Goal: Communication & Community: Answer question/provide support

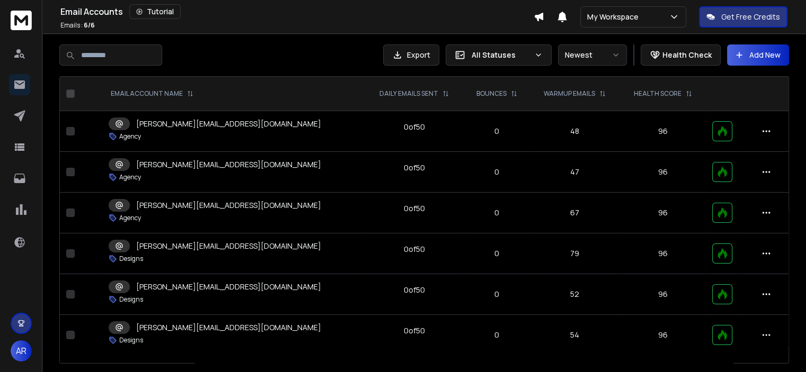
scroll to position [2, 0]
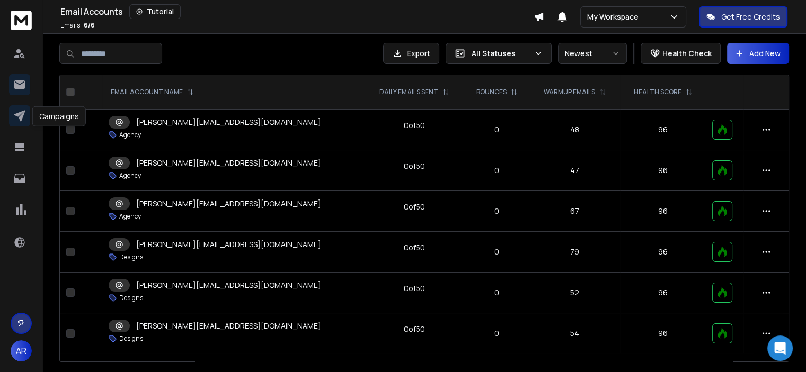
click at [18, 108] on link at bounding box center [19, 115] width 21 height 21
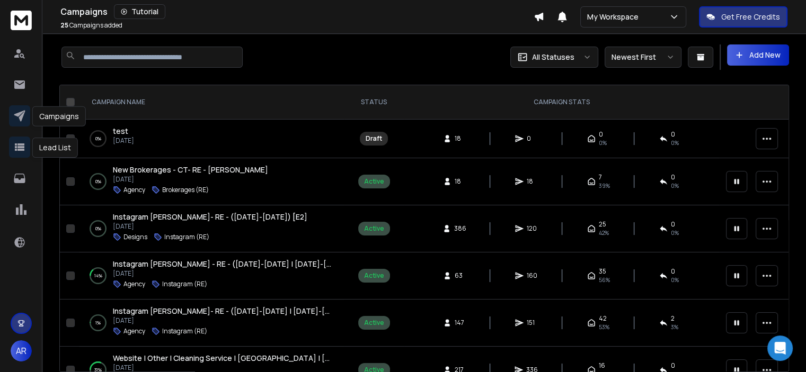
click at [13, 149] on icon at bounding box center [19, 147] width 13 height 13
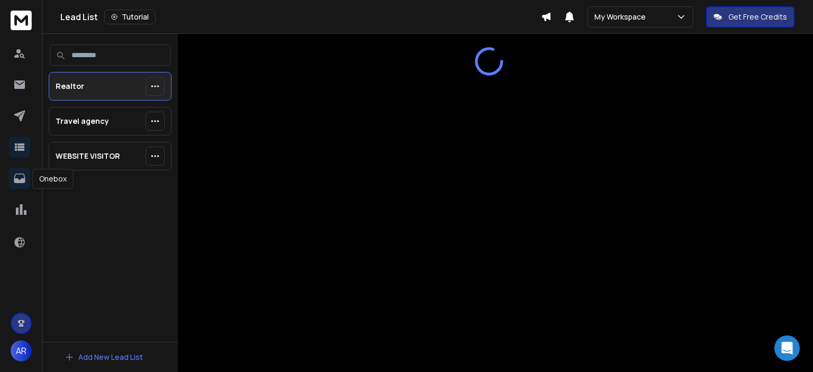
click at [18, 174] on icon at bounding box center [19, 179] width 11 height 10
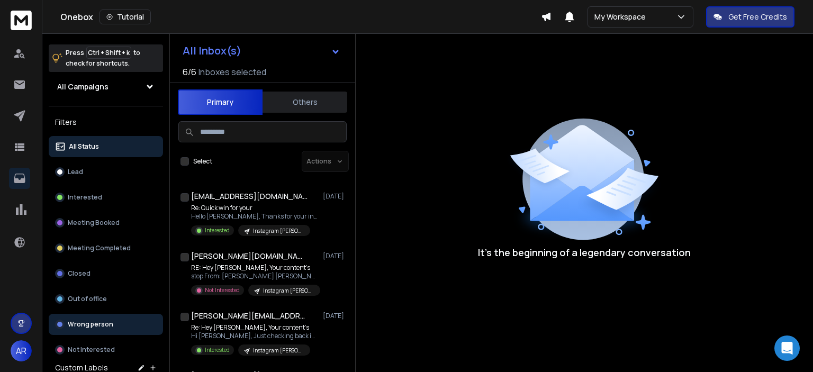
scroll to position [88, 0]
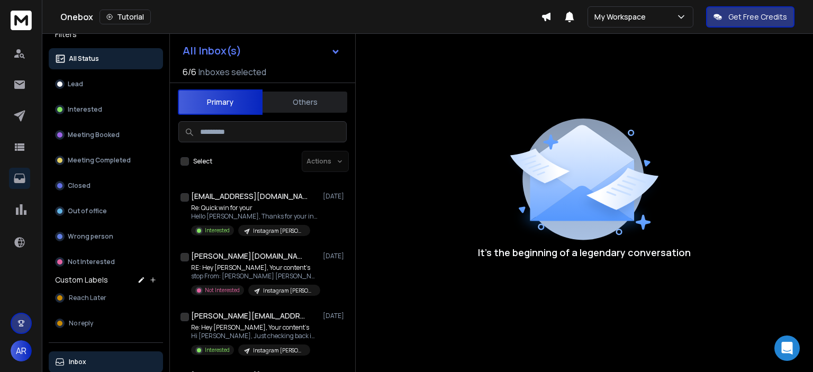
click at [110, 319] on button "No reply" at bounding box center [106, 323] width 114 height 21
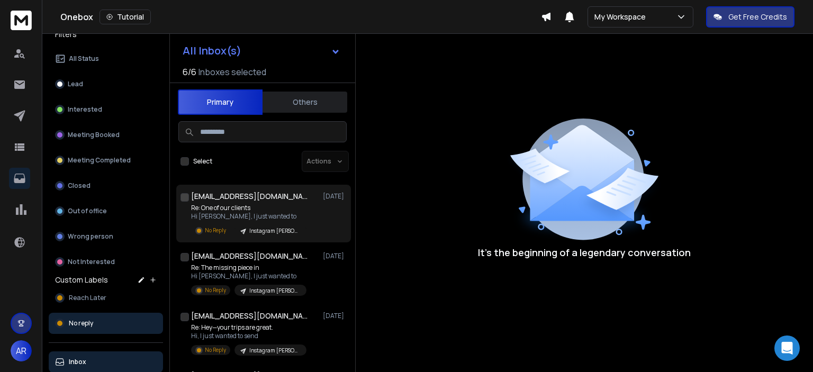
click at [263, 195] on h1 "[EMAIL_ADDRESS][DOMAIN_NAME]" at bounding box center [249, 196] width 117 height 11
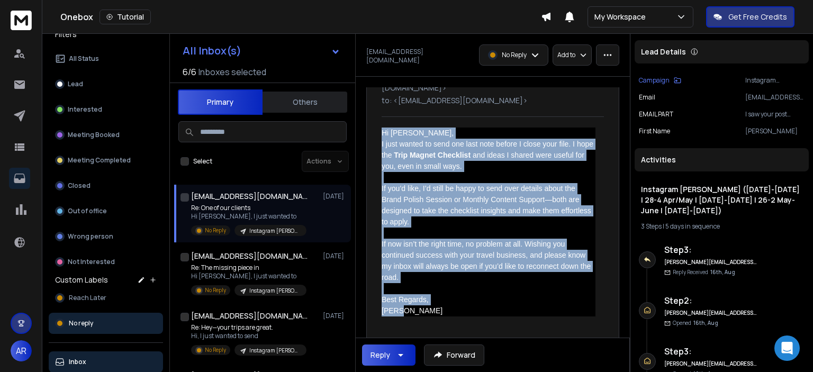
drag, startPoint x: 418, startPoint y: 280, endPoint x: 378, endPoint y: 115, distance: 169.6
copy div "Hi Chris, I just wanted to send one last note before I close your file. I hope …"
click at [95, 106] on p "Interested" at bounding box center [85, 109] width 34 height 8
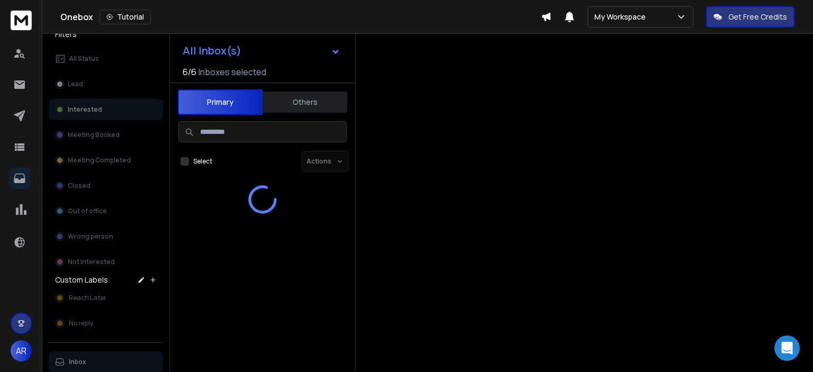
scroll to position [0, 0]
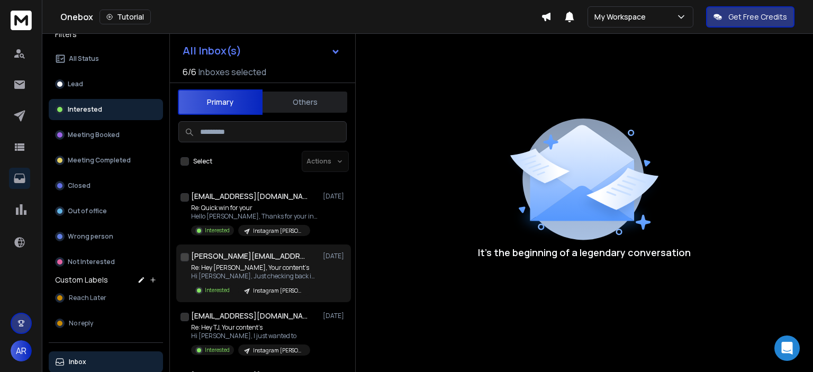
click at [313, 264] on div "Re: Hey Richard, Your content’s Hi Richard, Just checking back in—I’d Intereste…" at bounding box center [269, 280] width 156 height 32
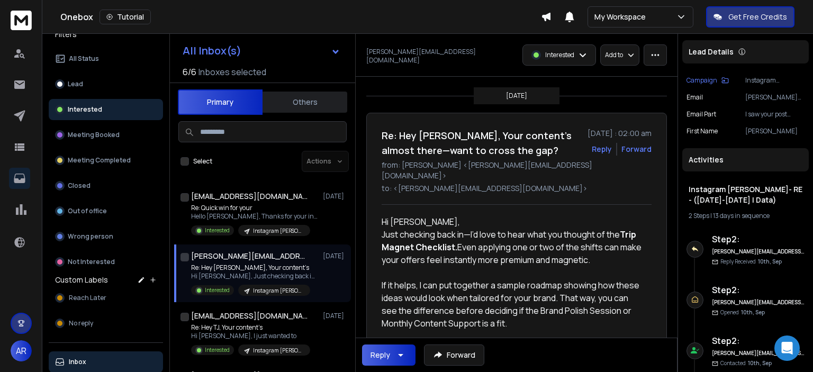
scroll to position [88, 0]
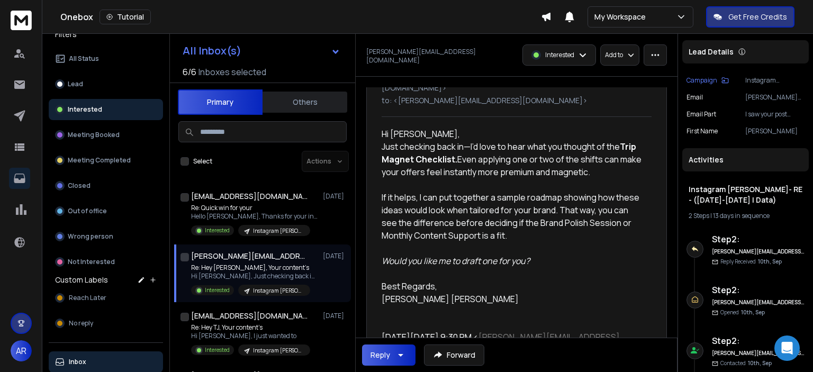
click at [383, 349] on div "Reply" at bounding box center [389, 355] width 37 height 13
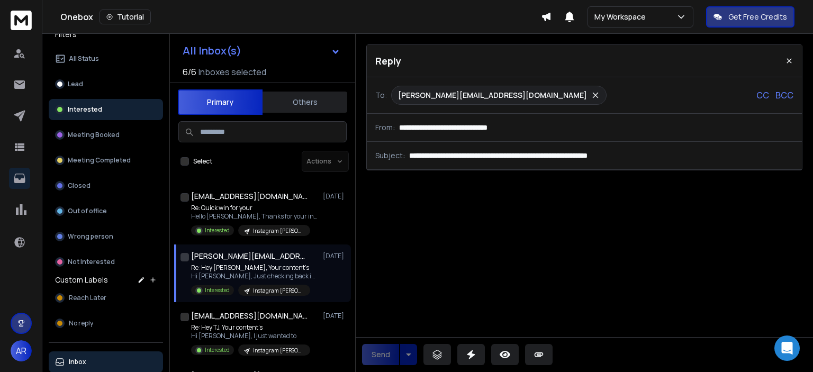
scroll to position [0, 0]
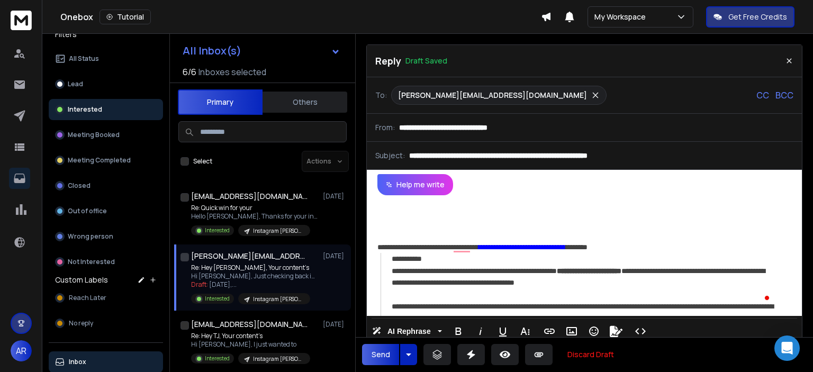
paste div "To enrich screen reader interactions, please activate Accessibility in Grammarl…"
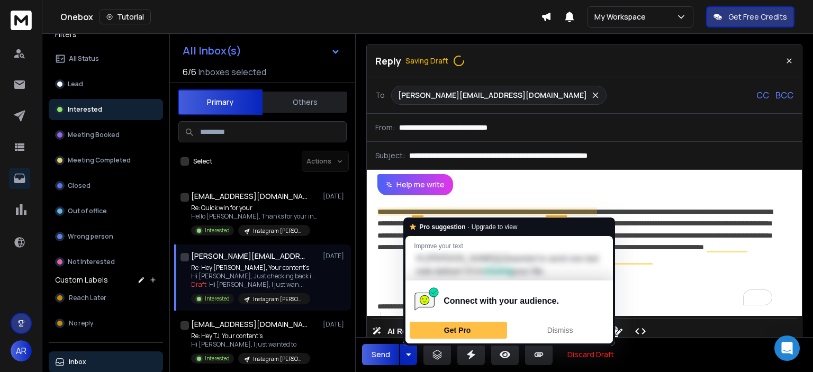
click at [395, 210] on div "**********" at bounding box center [575, 235] width 395 height 59
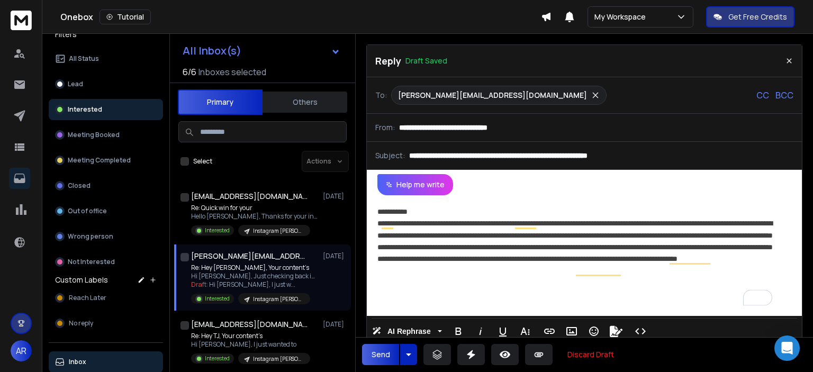
click at [493, 249] on div "**********" at bounding box center [575, 247] width 395 height 59
click at [491, 232] on div "**********" at bounding box center [575, 247] width 395 height 59
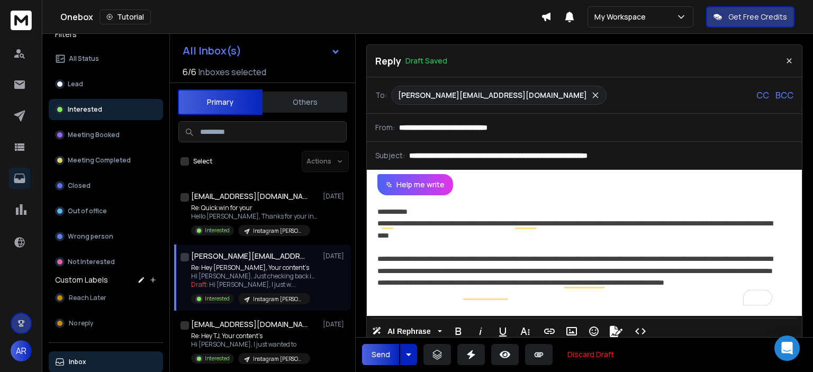
click at [619, 275] on div "**********" at bounding box center [575, 277] width 395 height 48
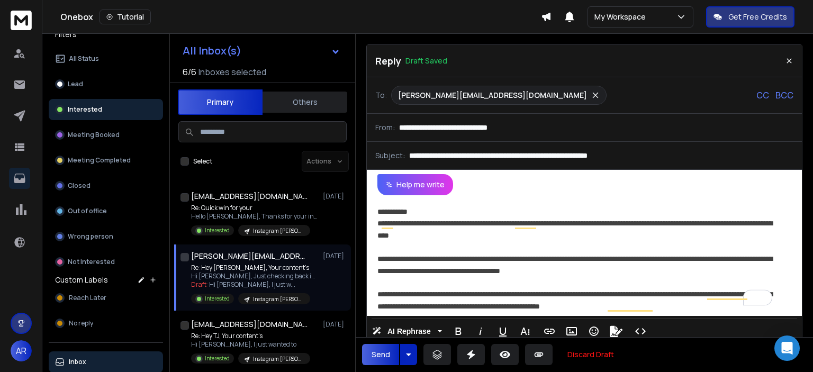
scroll to position [88, 0]
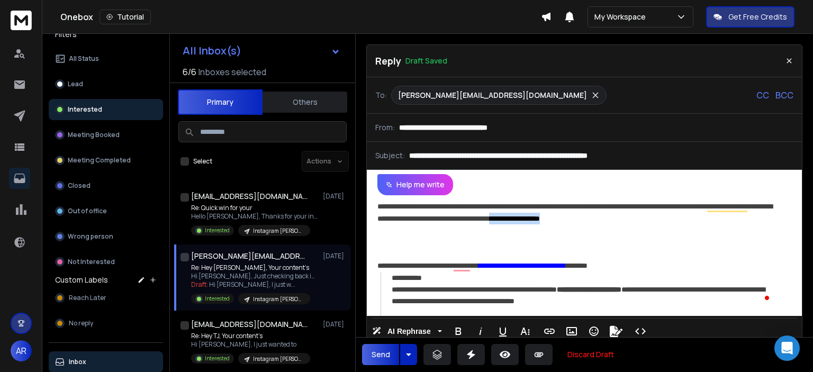
drag, startPoint x: 610, startPoint y: 218, endPoint x: 691, endPoint y: 216, distance: 81.1
click at [691, 216] on div "**********" at bounding box center [575, 213] width 395 height 24
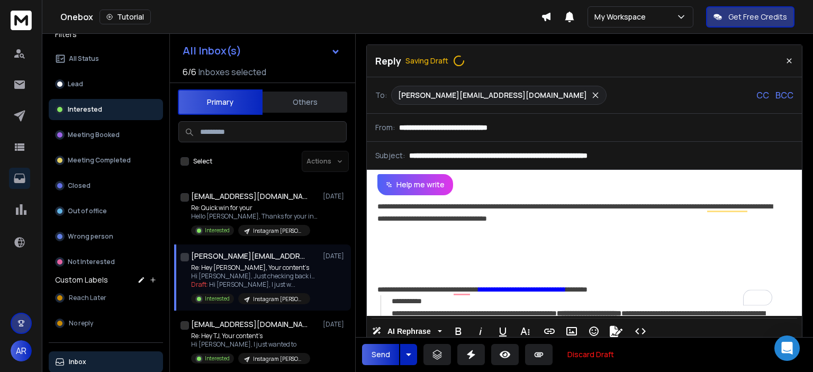
click at [475, 343] on div "Send Discard Draft" at bounding box center [585, 354] width 458 height 34
click at [475, 349] on button at bounding box center [472, 354] width 28 height 21
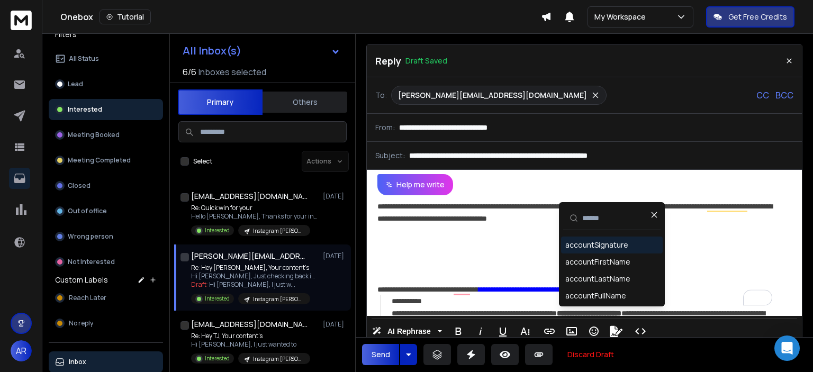
click at [604, 241] on div "accountSignature" at bounding box center [597, 245] width 63 height 11
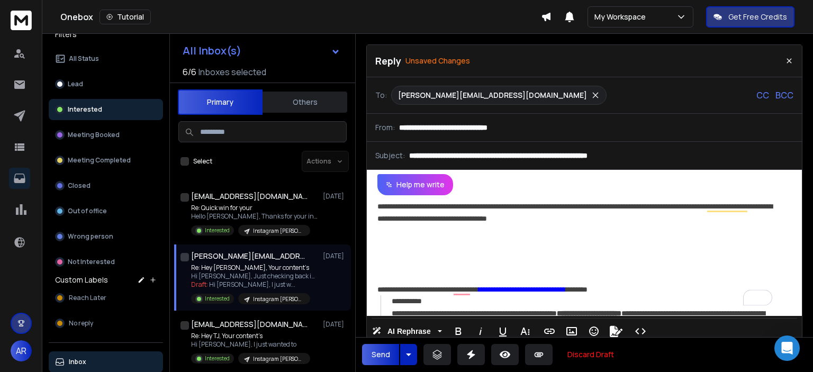
click at [504, 237] on div "To enrich screen reader interactions, please activate Accessibility in Grammarl…" at bounding box center [580, 243] width 404 height 12
click at [466, 356] on button at bounding box center [472, 354] width 28 height 21
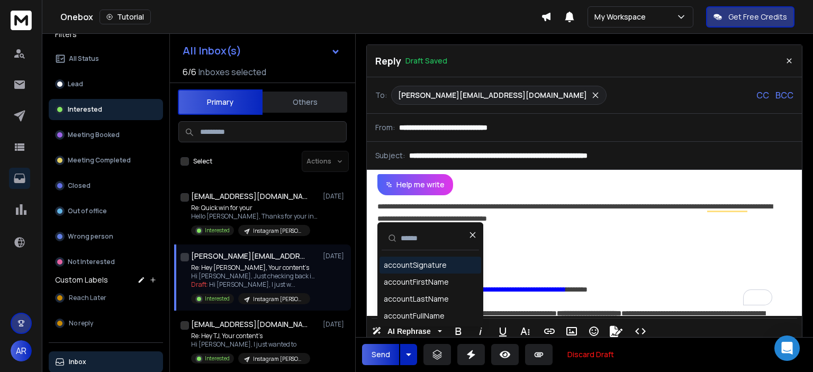
click at [445, 258] on div "accountSignature" at bounding box center [431, 265] width 102 height 17
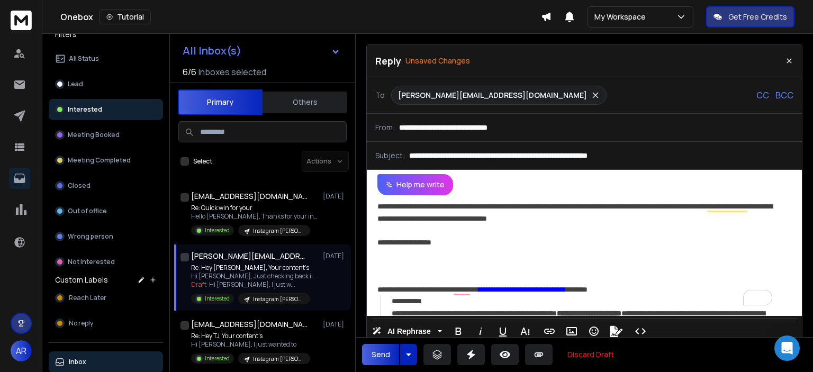
scroll to position [0, 0]
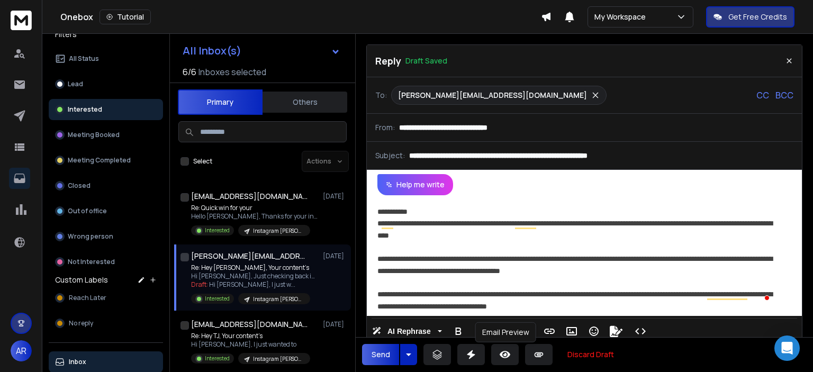
click at [502, 347] on button at bounding box center [505, 354] width 28 height 21
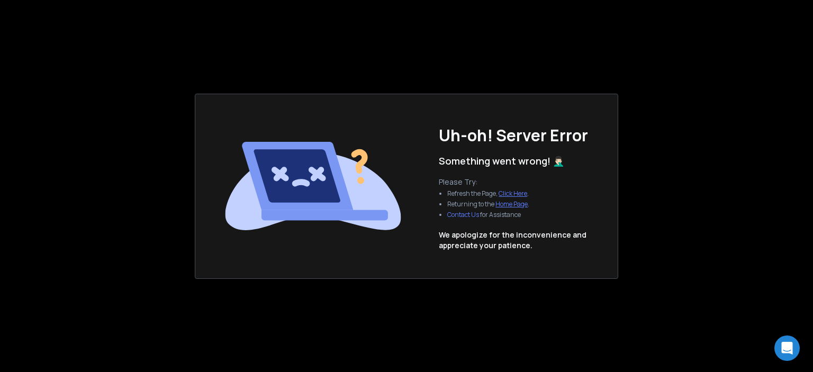
click at [663, 184] on div "Uh-oh! Server Error Something went wrong! 🤦🏻‍♂️ Please Try: Refresh the Page, C…" at bounding box center [406, 186] width 813 height 372
click at [602, 106] on div "Uh-oh! Server Error Something went wrong! 🤦🏻‍♂️ Please Try: Refresh the Page, C…" at bounding box center [407, 186] width 424 height 185
click at [524, 195] on link "Click Here" at bounding box center [513, 193] width 29 height 9
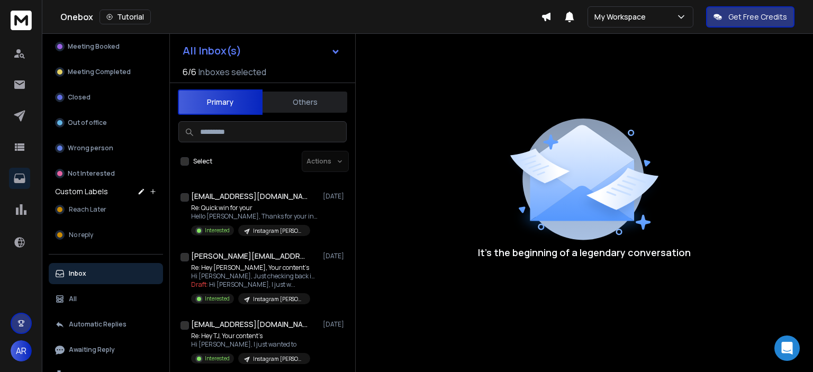
scroll to position [265, 0]
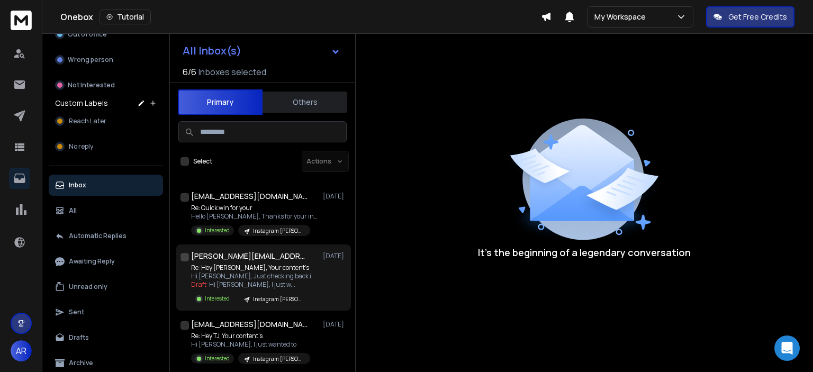
click at [269, 271] on p "Re: Hey [PERSON_NAME], Your content’s" at bounding box center [254, 268] width 127 height 8
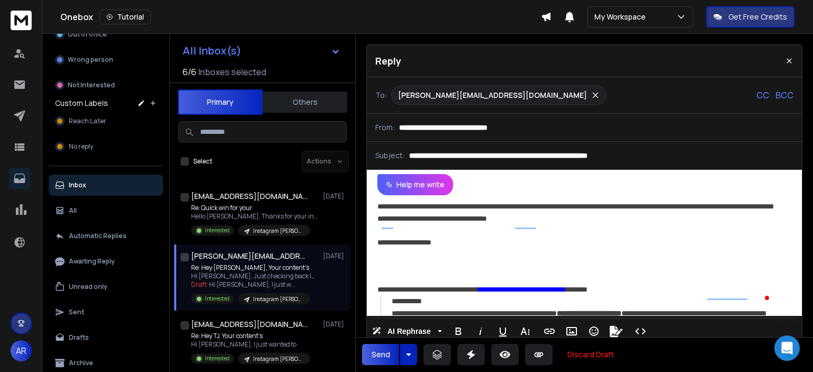
scroll to position [88, 0]
click at [408, 355] on icon "button" at bounding box center [408, 355] width 5 height 3
click at [409, 332] on p "Send Later" at bounding box center [399, 328] width 38 height 11
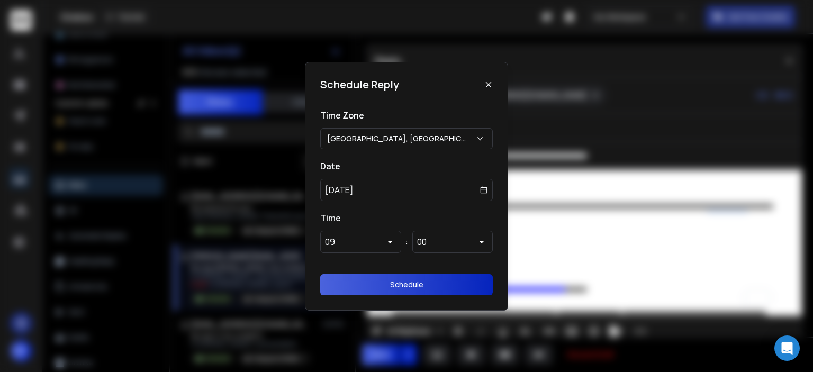
click at [481, 188] on icon "button" at bounding box center [484, 190] width 8 height 8
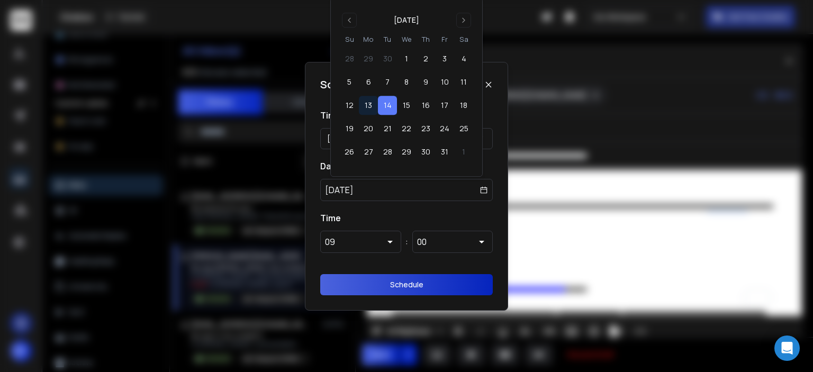
click at [481, 188] on icon "button" at bounding box center [484, 190] width 8 height 8
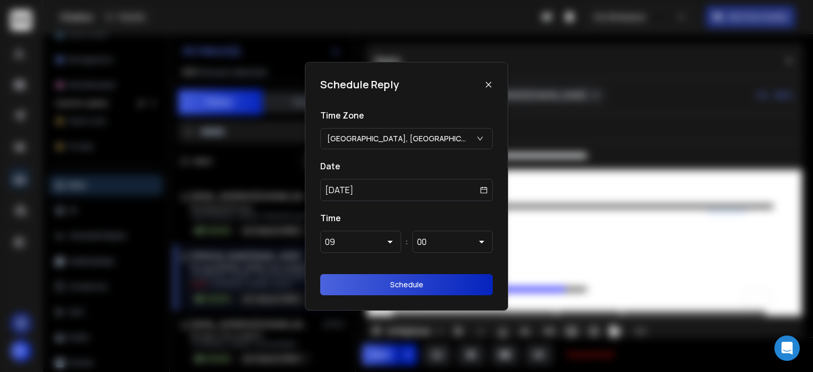
click at [389, 239] on icon at bounding box center [390, 242] width 13 height 13
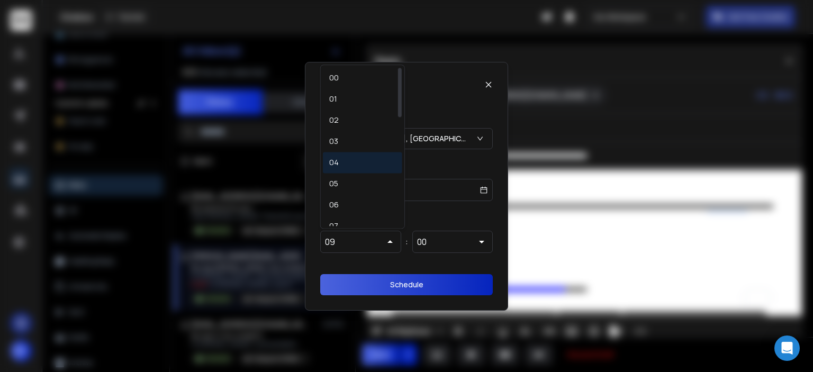
click at [363, 153] on div "04" at bounding box center [362, 162] width 79 height 21
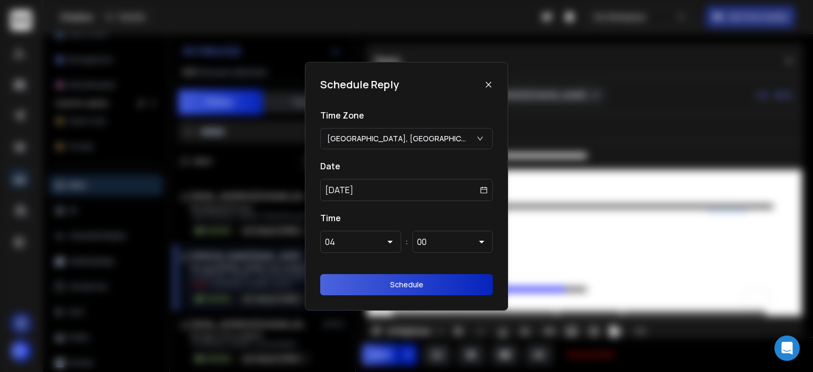
click at [435, 288] on div "Schedule" at bounding box center [406, 284] width 173 height 21
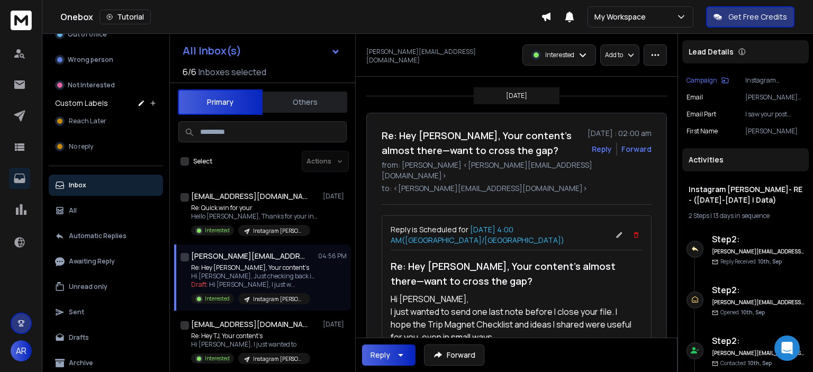
click at [280, 269] on p "Re: Hey [PERSON_NAME], Your content’s" at bounding box center [254, 268] width 127 height 8
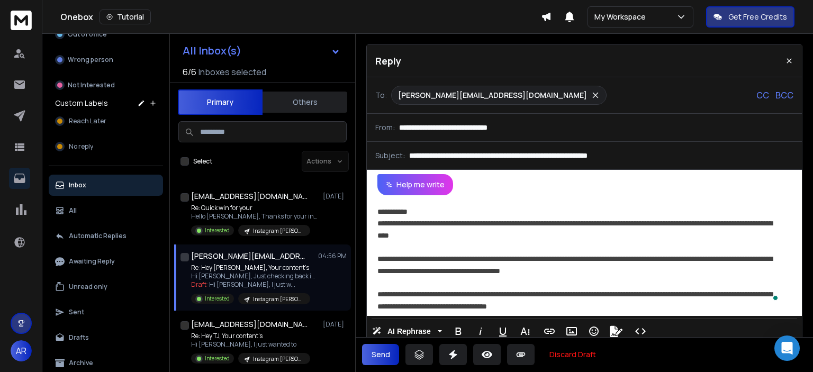
click at [303, 260] on div "richard_anderson@kw.com 04:56 PM" at bounding box center [269, 256] width 156 height 11
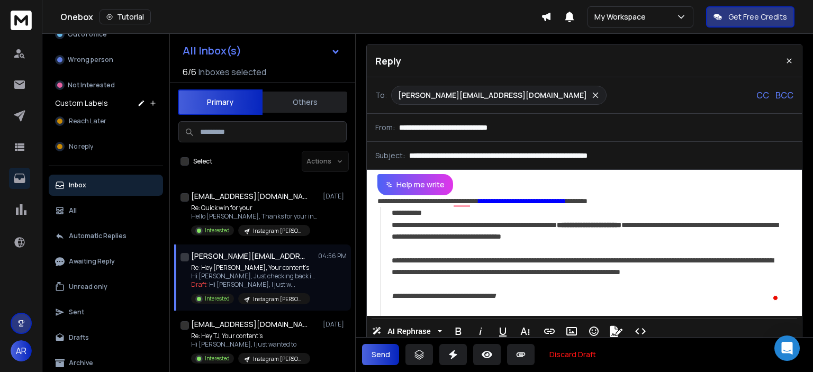
scroll to position [176, 0]
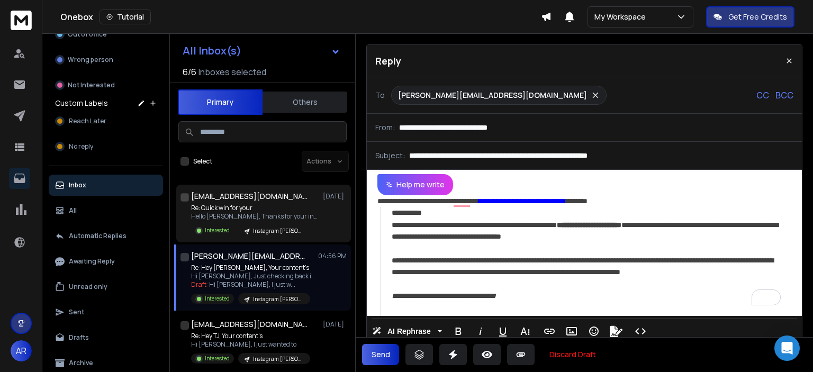
click at [265, 203] on div "kevingeloso839@gmail.com 10 Oct Re: Quick win for your Hello Kelvin, Thanks for…" at bounding box center [269, 213] width 156 height 45
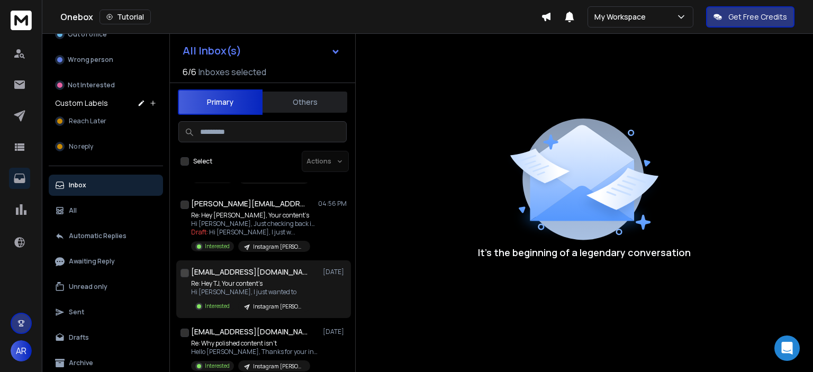
click at [318, 258] on div "richard_anderson@kw.com 04:56 PM Re: Hey Richard, Your content’s Hi Richard, Ju…" at bounding box center [263, 225] width 175 height 66
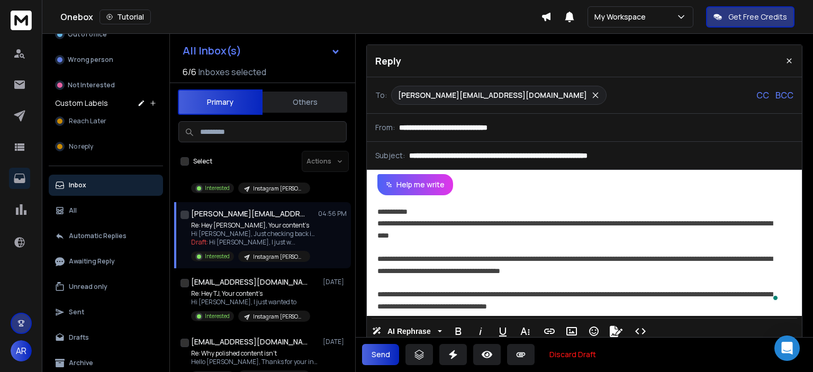
scroll to position [88, 0]
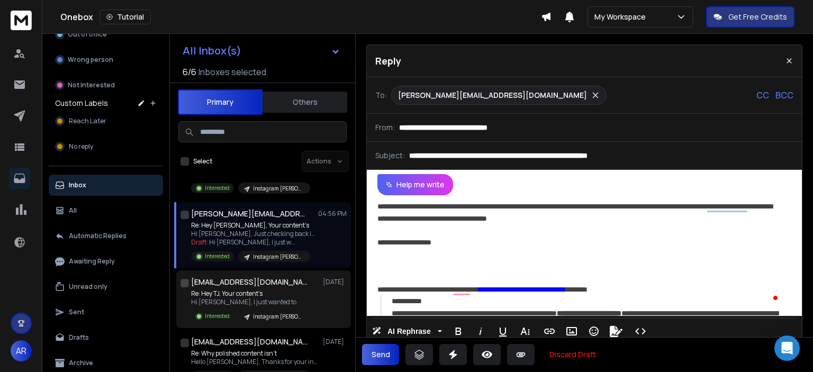
click at [285, 291] on p "Re: Hey TJ, Your content’s" at bounding box center [250, 294] width 119 height 8
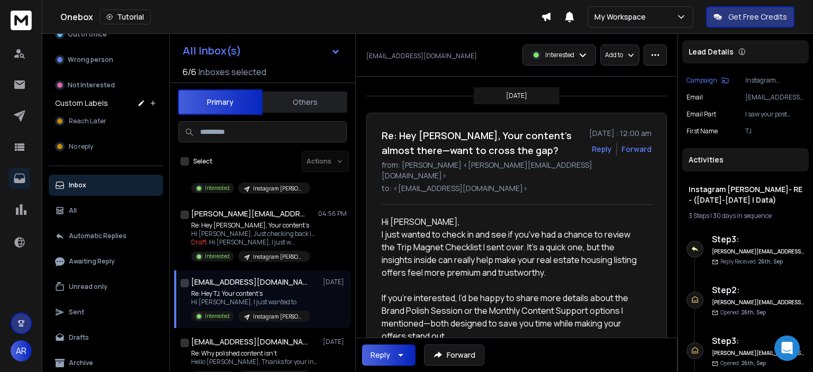
click at [392, 352] on div "Reply" at bounding box center [389, 355] width 37 height 13
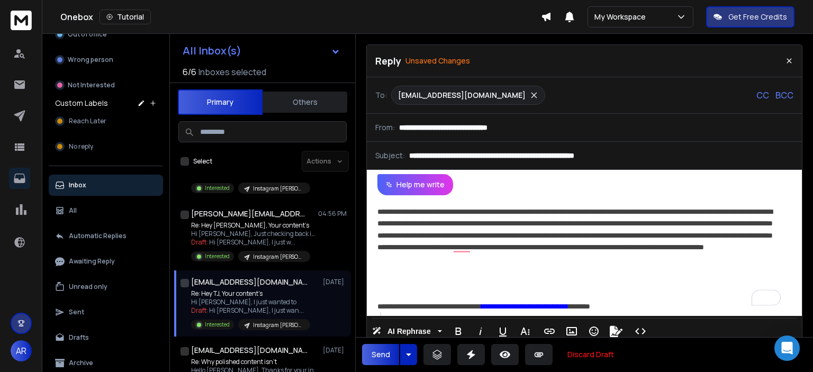
scroll to position [51, 0]
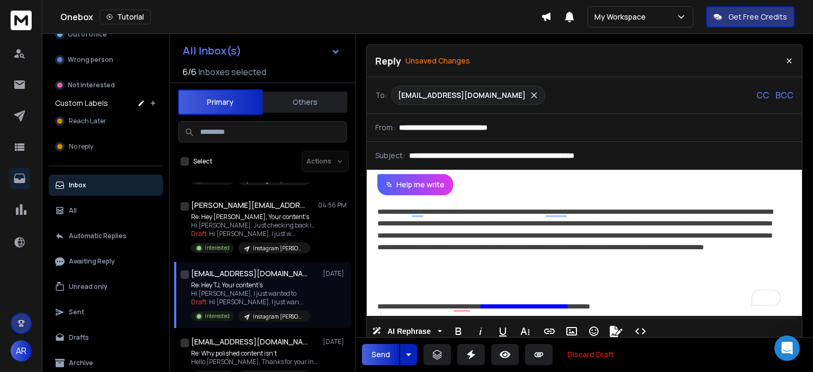
click at [396, 212] on div "**********" at bounding box center [580, 235] width 404 height 59
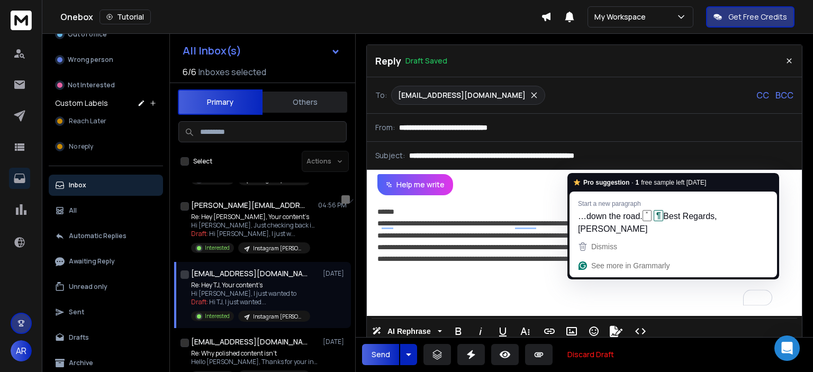
drag, startPoint x: 579, startPoint y: 273, endPoint x: 696, endPoint y: 273, distance: 116.5
click at [696, 273] on div "**********" at bounding box center [575, 247] width 395 height 59
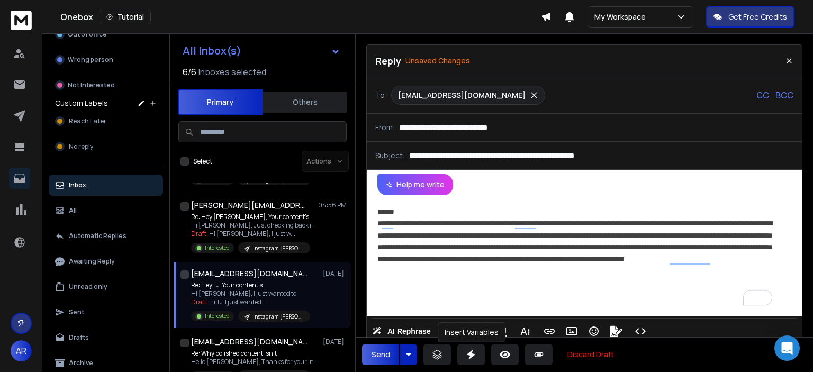
click at [478, 364] on button at bounding box center [472, 354] width 28 height 21
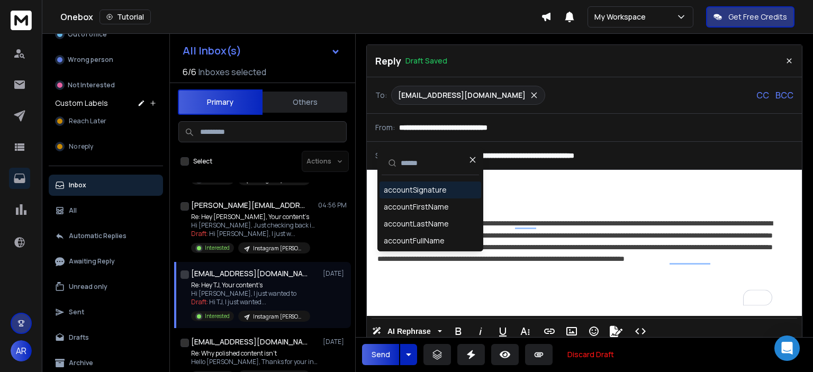
click at [436, 190] on div "accountSignature" at bounding box center [415, 190] width 63 height 11
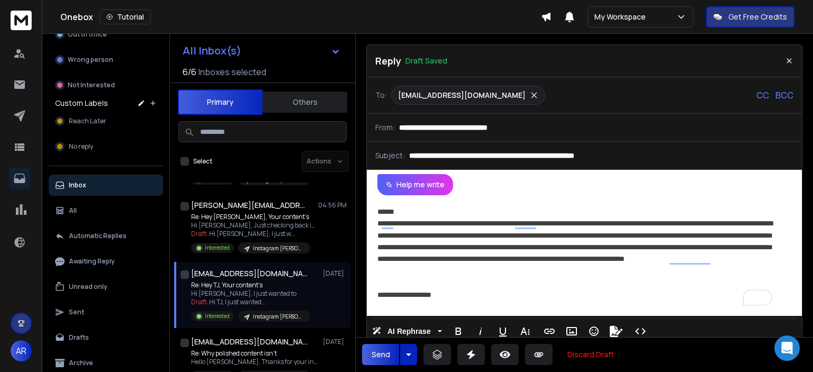
drag, startPoint x: 493, startPoint y: 238, endPoint x: 564, endPoint y: 239, distance: 71.5
click at [493, 238] on div "**********" at bounding box center [575, 247] width 395 height 59
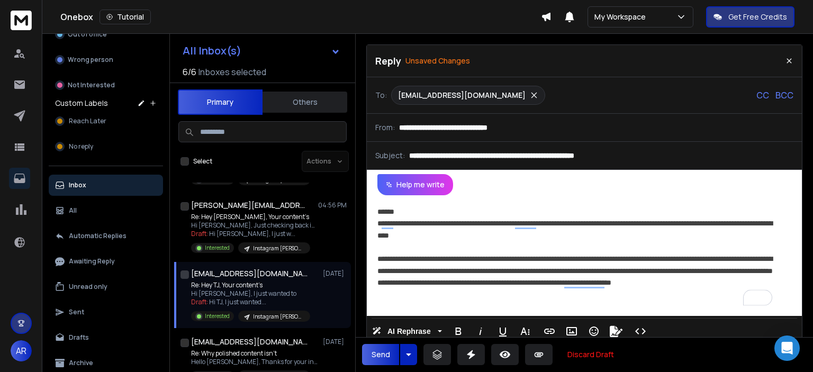
click at [618, 267] on div "**********" at bounding box center [575, 277] width 395 height 48
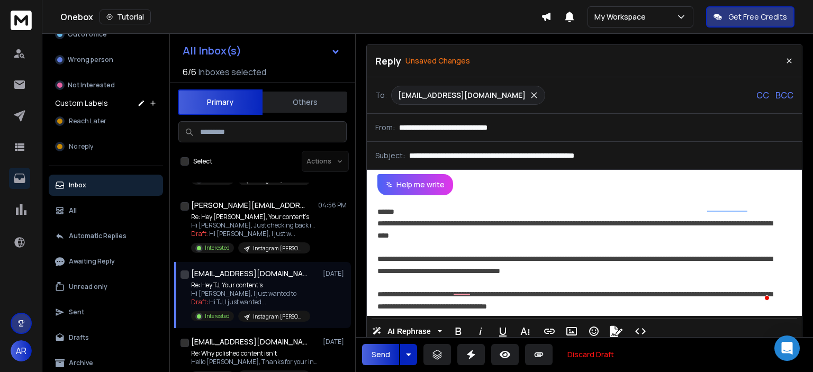
scroll to position [0, 0]
click at [403, 352] on icon "button" at bounding box center [408, 354] width 13 height 13
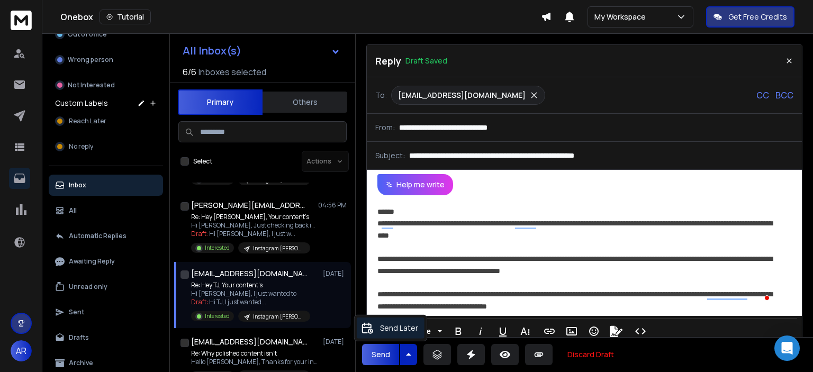
click at [405, 323] on p "Send Later" at bounding box center [399, 328] width 38 height 11
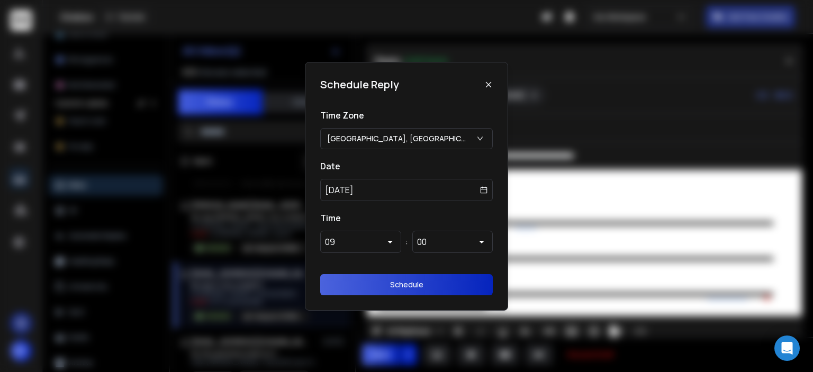
click at [389, 247] on icon at bounding box center [390, 242] width 13 height 13
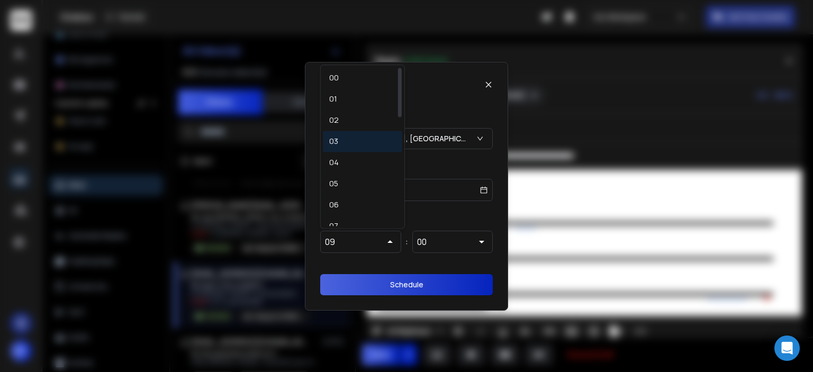
click at [362, 141] on div "03" at bounding box center [362, 141] width 79 height 21
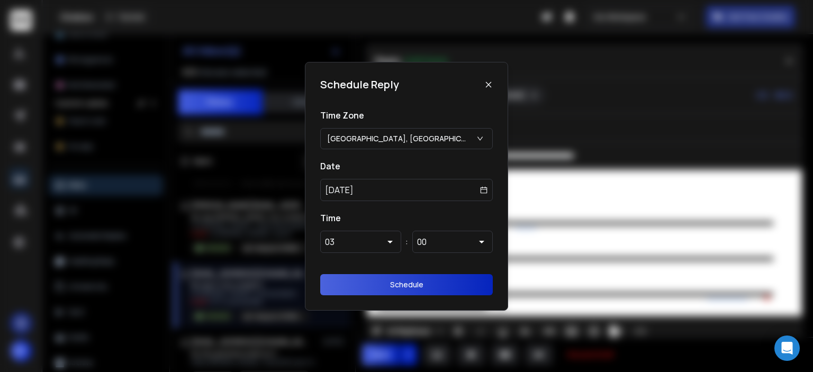
click at [409, 276] on div "Schedule" at bounding box center [406, 284] width 173 height 21
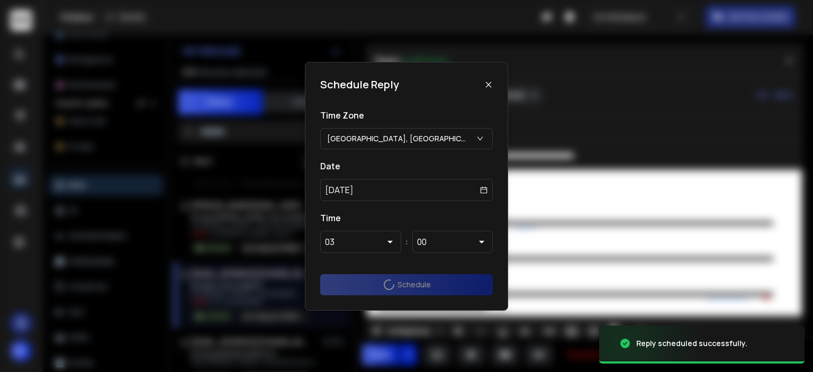
scroll to position [42, 0]
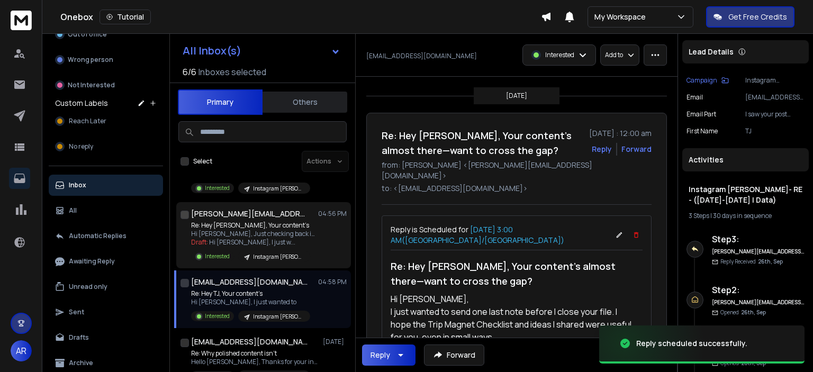
click at [265, 228] on p "Re: Hey [PERSON_NAME], Your content’s" at bounding box center [254, 225] width 127 height 8
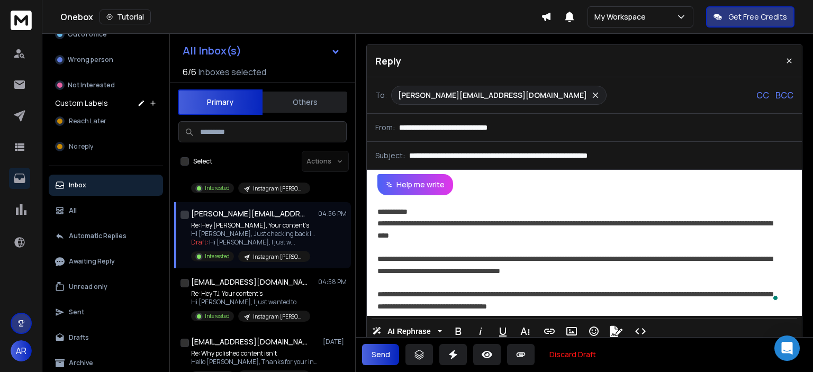
scroll to position [88, 0]
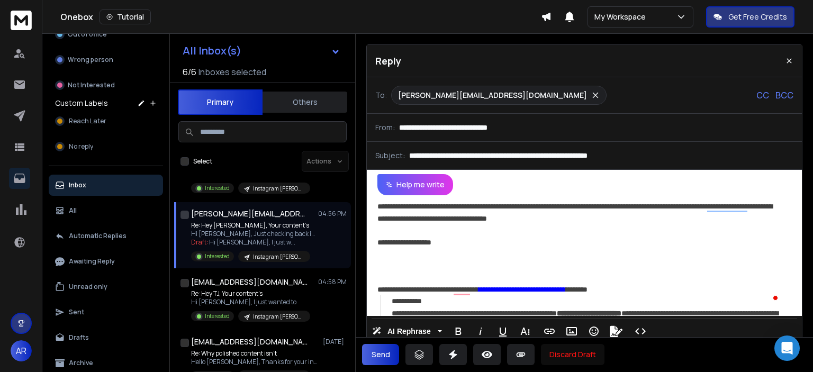
click at [579, 354] on button "Discard Draft" at bounding box center [573, 354] width 64 height 21
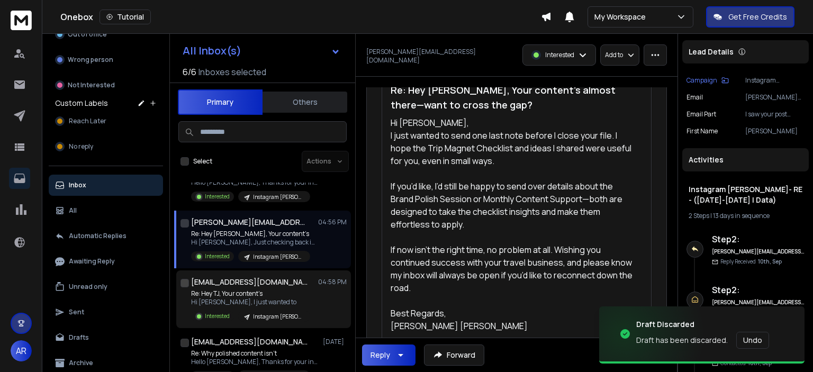
scroll to position [0, 0]
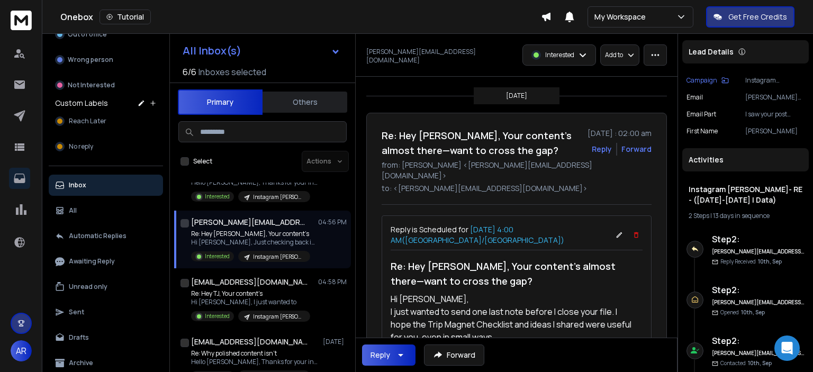
click at [327, 241] on div "Re: Hey Richard, Your content’s Hi Richard, Just checking back in—I’d Intereste…" at bounding box center [269, 246] width 156 height 32
click at [572, 58] on p "Interested" at bounding box center [559, 55] width 29 height 8
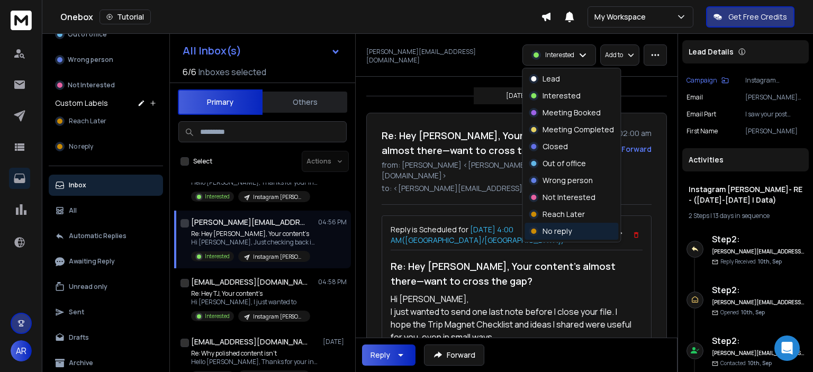
click at [577, 228] on div "No reply" at bounding box center [572, 231] width 94 height 17
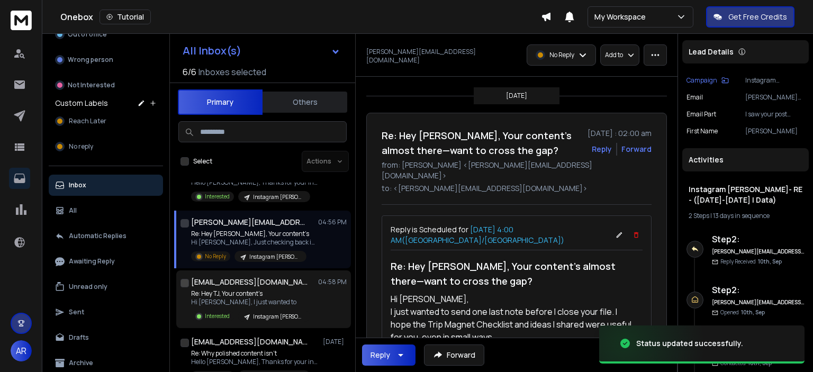
click at [285, 291] on p "Re: Hey TJ, Your content’s" at bounding box center [250, 294] width 119 height 8
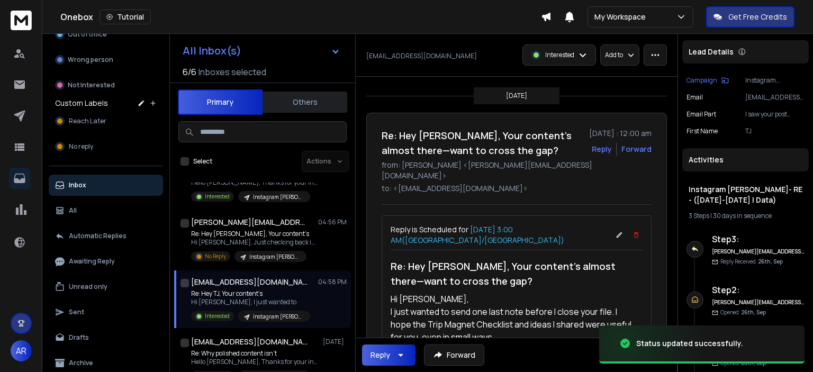
click at [548, 47] on div "Interested" at bounding box center [559, 55] width 73 height 20
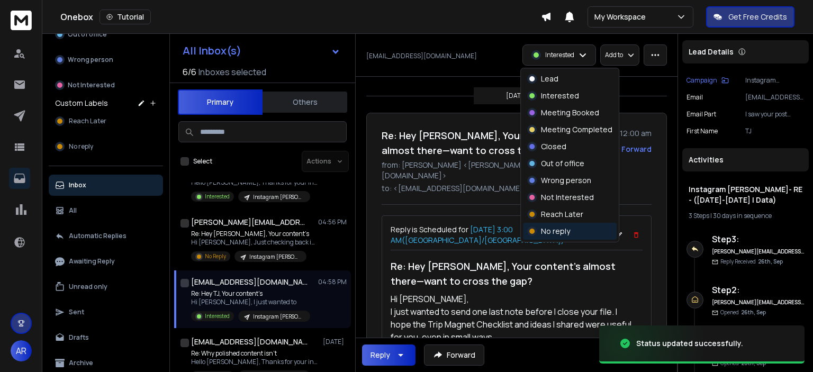
click at [540, 232] on div "No reply" at bounding box center [548, 231] width 43 height 11
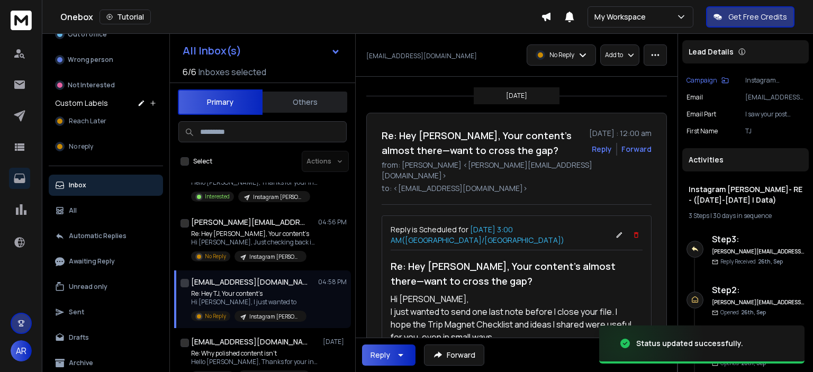
scroll to position [283, 0]
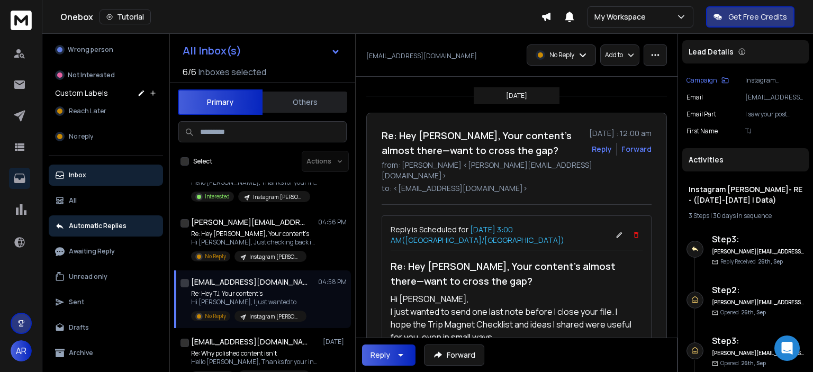
click at [125, 216] on button "Automatic Replies" at bounding box center [106, 226] width 114 height 21
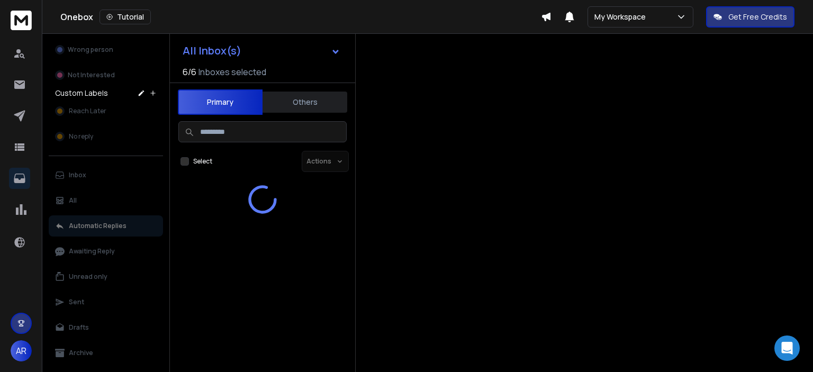
scroll to position [0, 0]
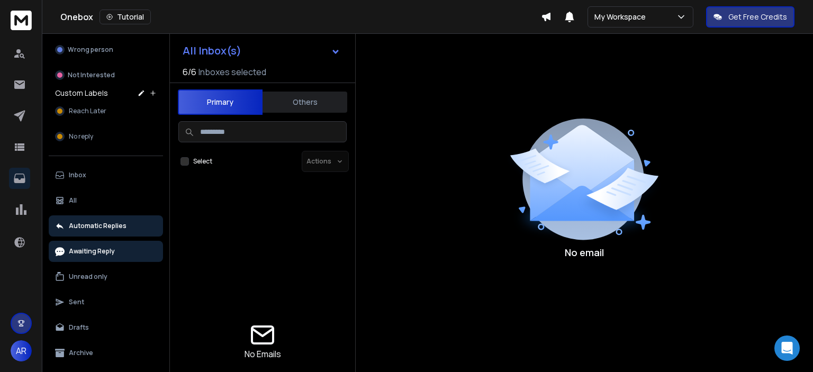
click at [117, 241] on button "Awaiting Reply" at bounding box center [106, 251] width 114 height 21
click at [117, 266] on button "Unread only" at bounding box center [106, 276] width 114 height 21
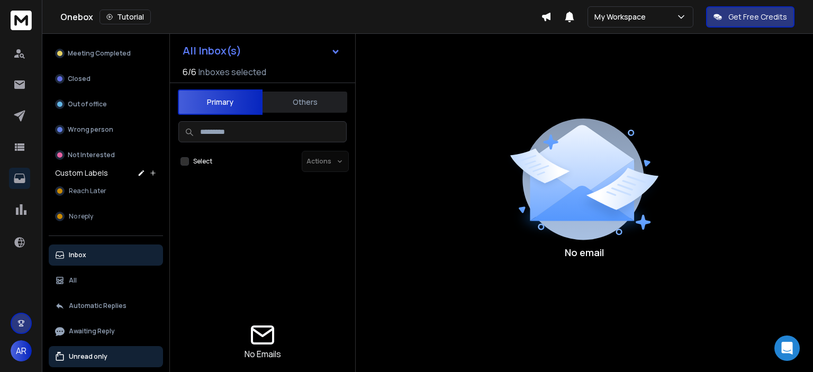
scroll to position [283, 0]
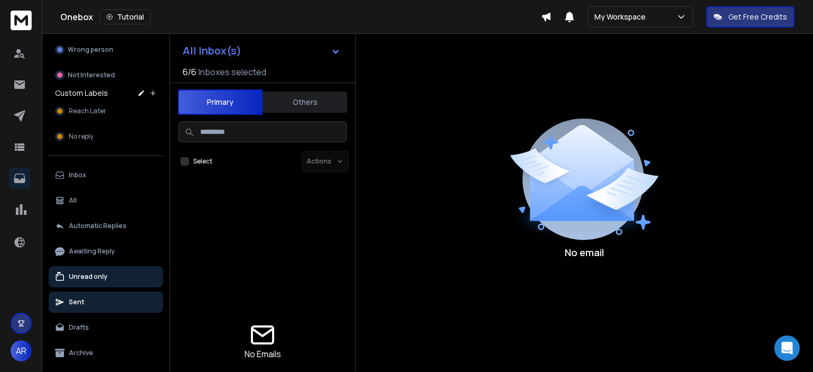
click at [127, 292] on button "Sent" at bounding box center [106, 302] width 114 height 21
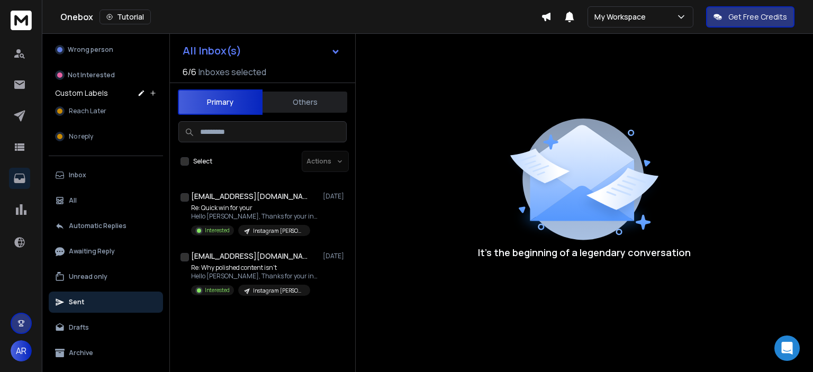
scroll to position [195, 0]
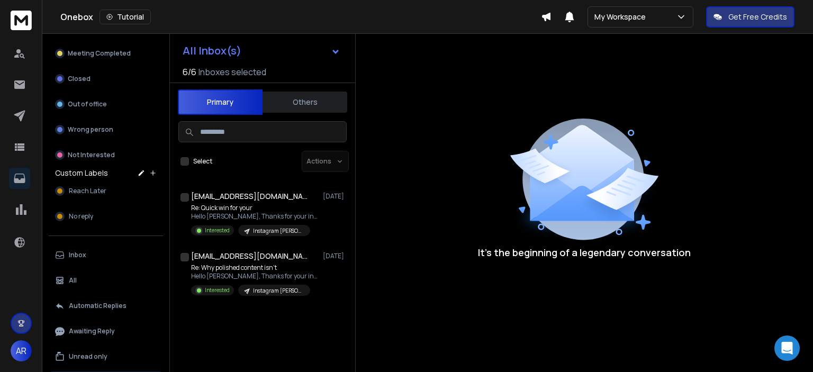
click at [102, 224] on button "No reply" at bounding box center [106, 216] width 114 height 21
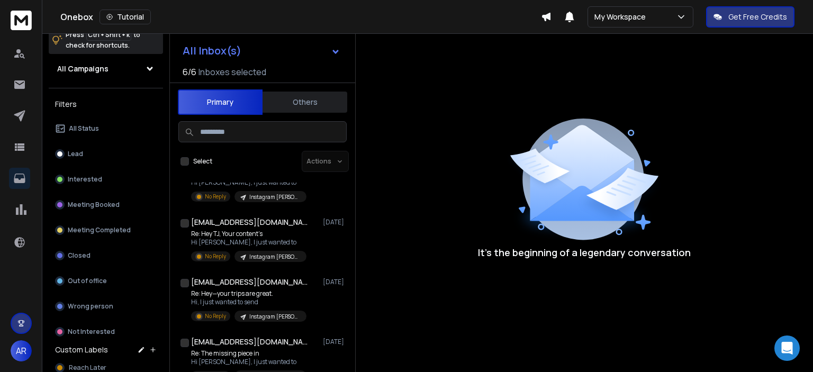
scroll to position [154, 0]
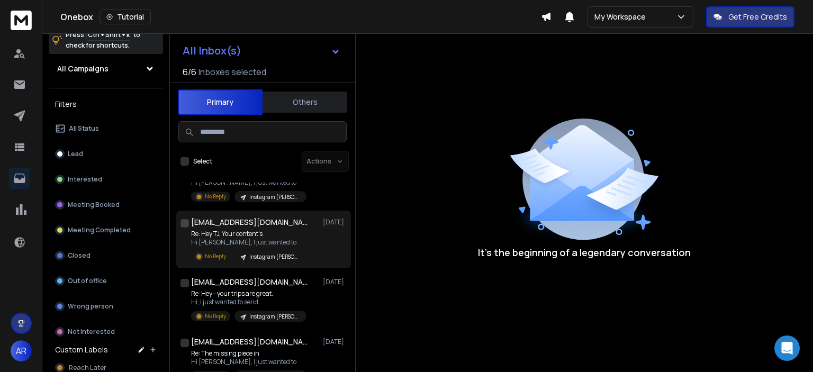
click at [266, 237] on p "Re: Hey TJ, Your content’s" at bounding box center [248, 234] width 115 height 8
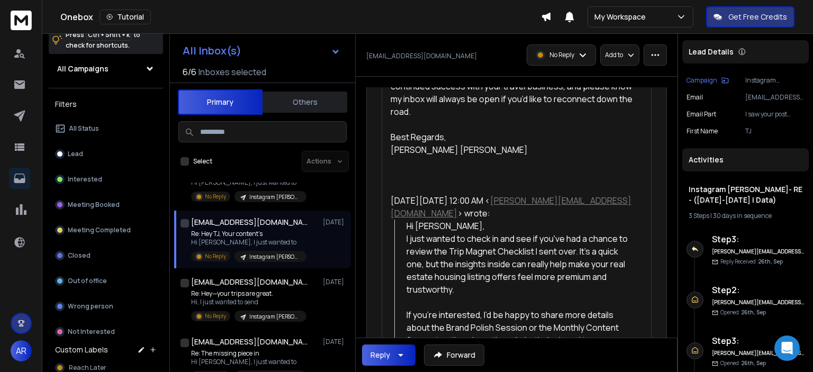
scroll to position [441, 0]
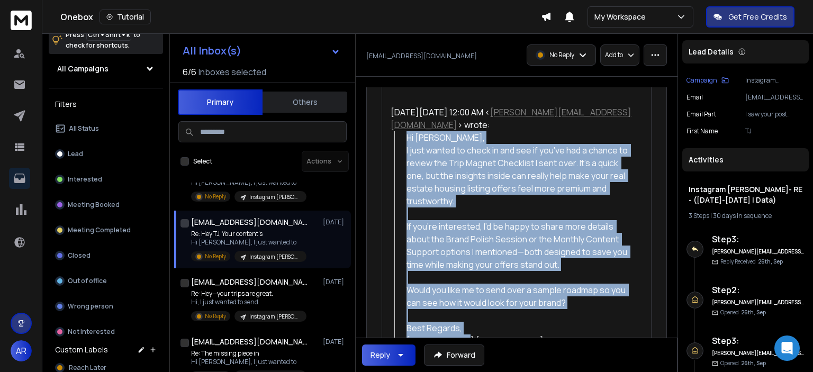
drag, startPoint x: 466, startPoint y: 317, endPoint x: 404, endPoint y: 122, distance: 204.7
copy div "Hi TJ, I just wanted to check in and see if you've had a chance to review the T…"
click at [100, 180] on button "Interested" at bounding box center [106, 179] width 114 height 21
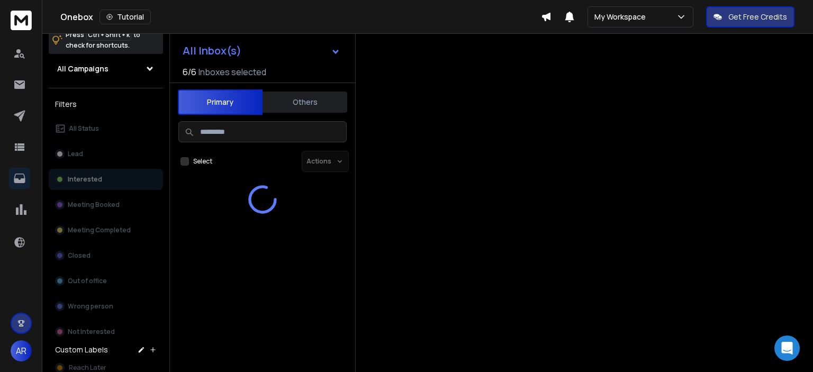
scroll to position [0, 0]
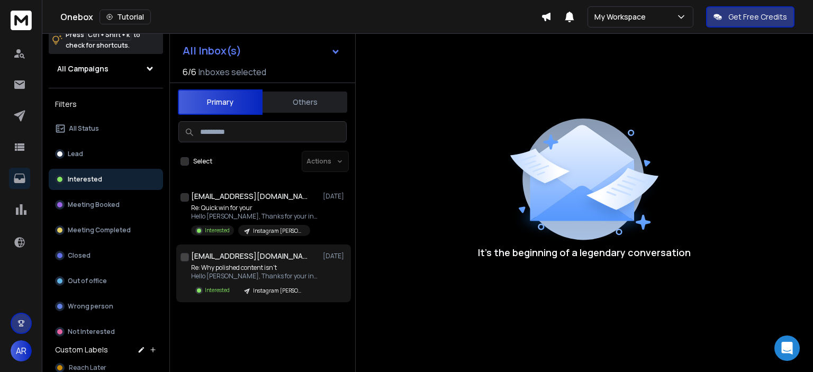
click at [284, 264] on p "Re: Why polished content isn’t" at bounding box center [254, 268] width 127 height 8
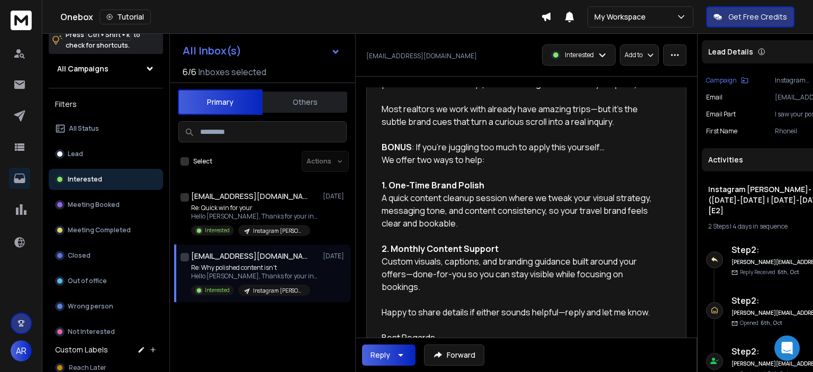
scroll to position [88, 0]
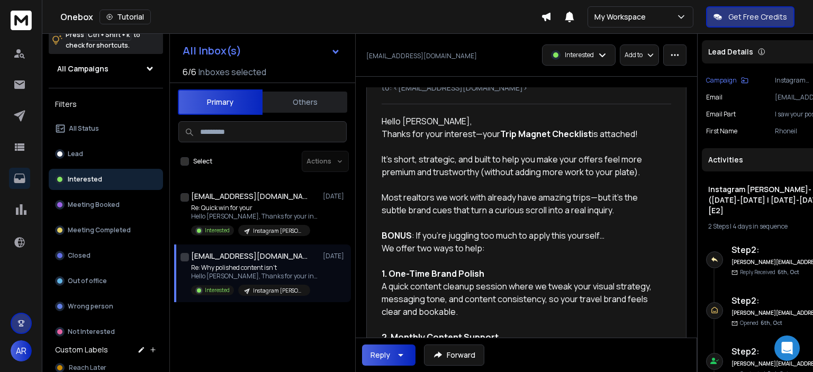
click at [392, 356] on div "Reply" at bounding box center [389, 355] width 37 height 13
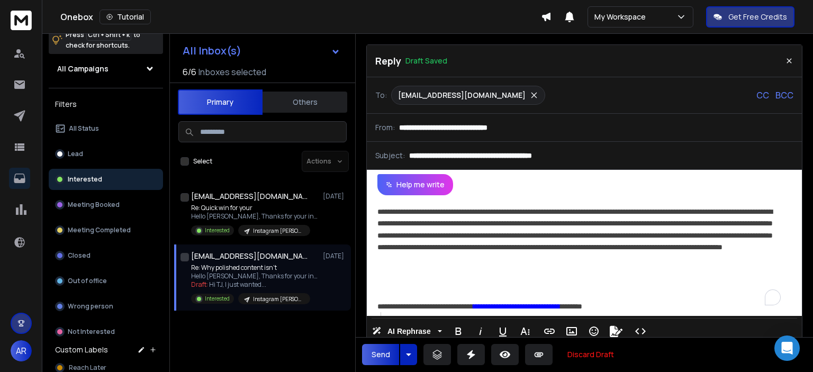
click at [389, 206] on div "**********" at bounding box center [580, 235] width 404 height 59
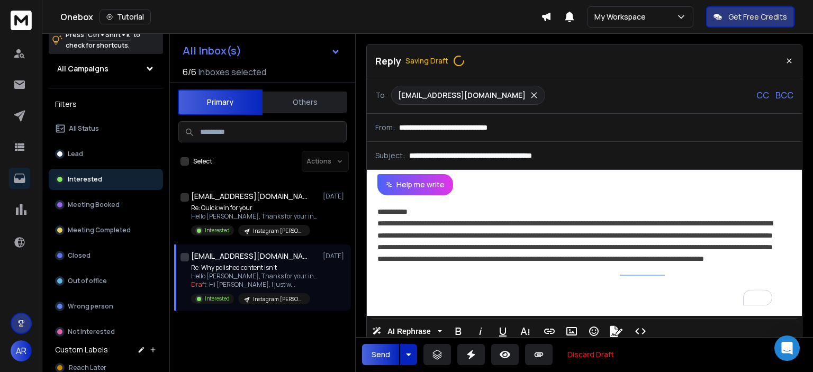
click at [722, 222] on div "**********" at bounding box center [575, 247] width 395 height 59
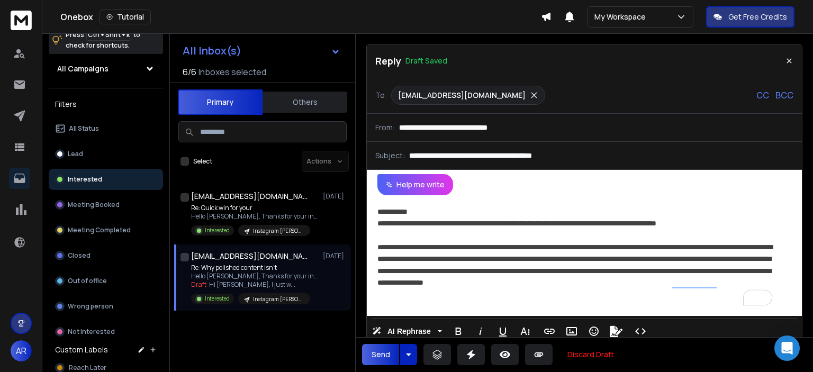
click at [435, 262] on div "**********" at bounding box center [575, 265] width 395 height 48
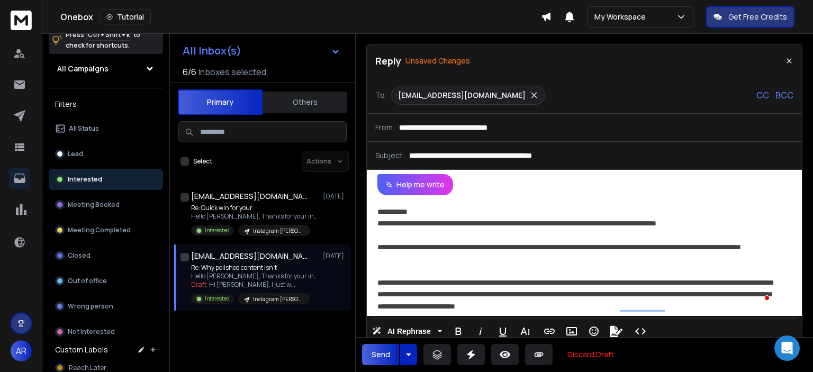
scroll to position [88, 0]
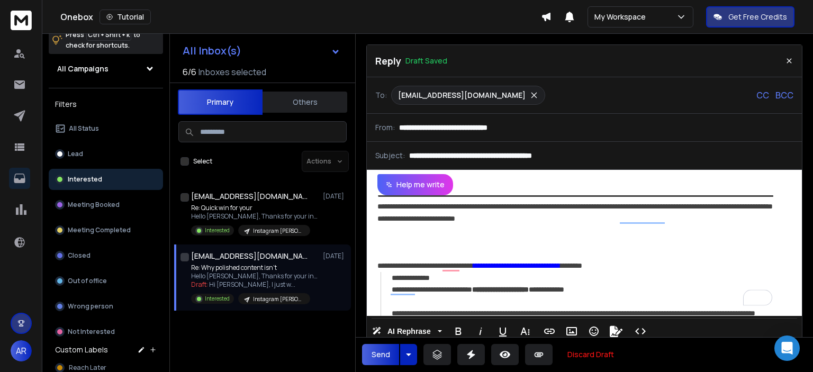
click at [670, 206] on div "**********" at bounding box center [575, 206] width 395 height 35
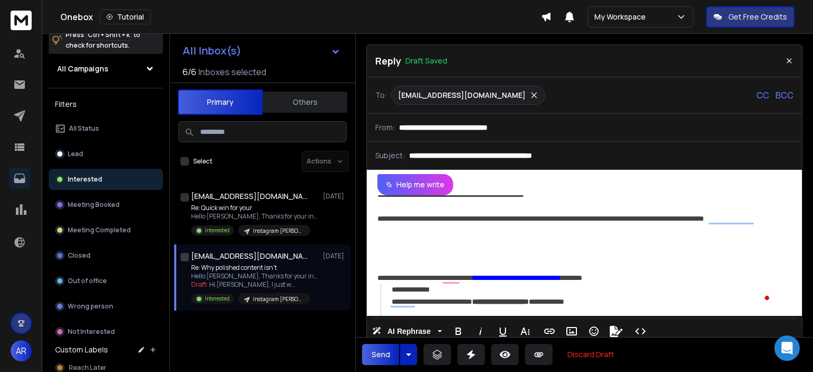
scroll to position [0, 0]
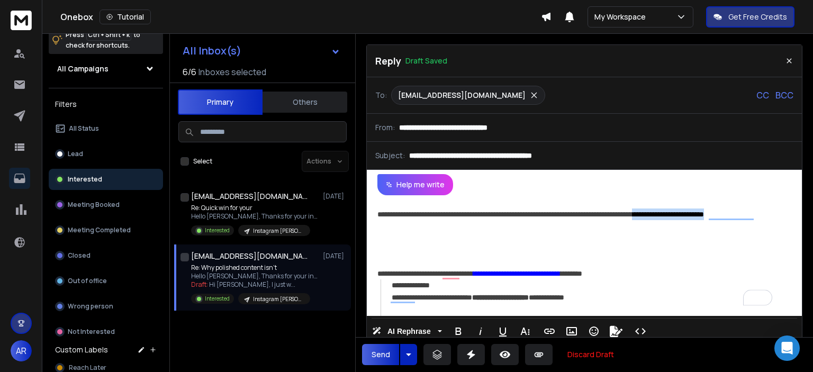
drag, startPoint x: 707, startPoint y: 202, endPoint x: 722, endPoint y: 224, distance: 26.3
click at [722, 224] on div "**********" at bounding box center [575, 221] width 395 height 24
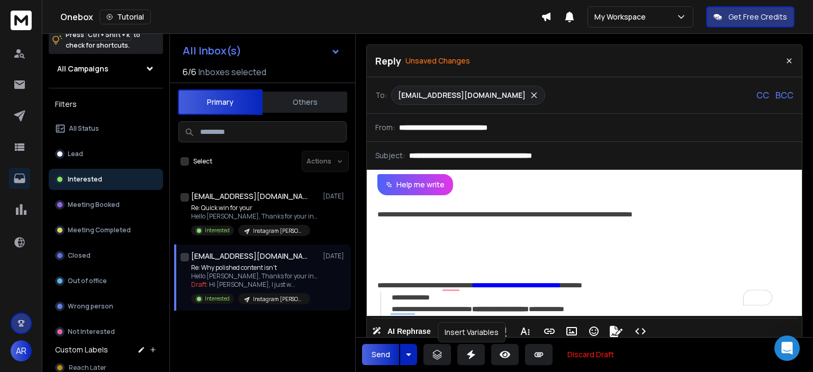
click at [468, 356] on icon at bounding box center [471, 355] width 11 height 11
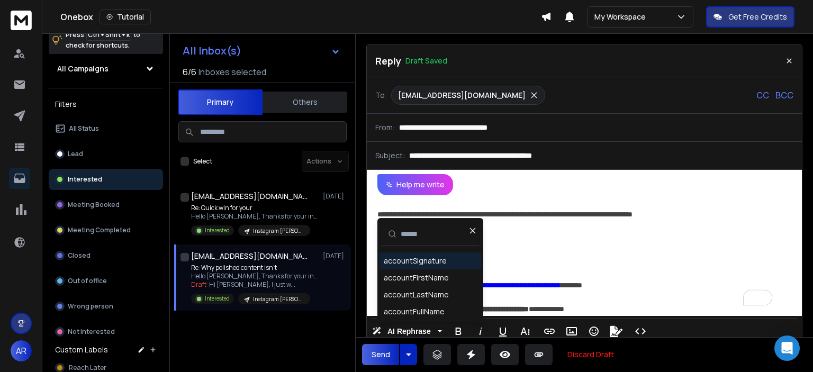
click at [441, 254] on div "accountSignature" at bounding box center [431, 261] width 102 height 17
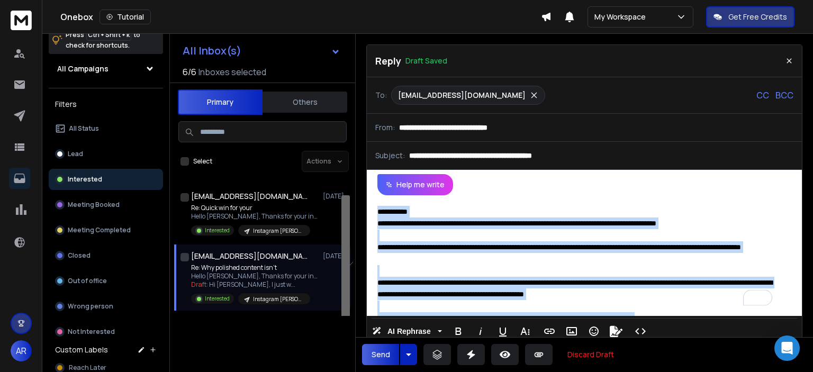
drag, startPoint x: 477, startPoint y: 251, endPoint x: 339, endPoint y: 154, distance: 168.5
click at [339, 154] on div "**********" at bounding box center [491, 220] width 644 height 372
copy div "**********"
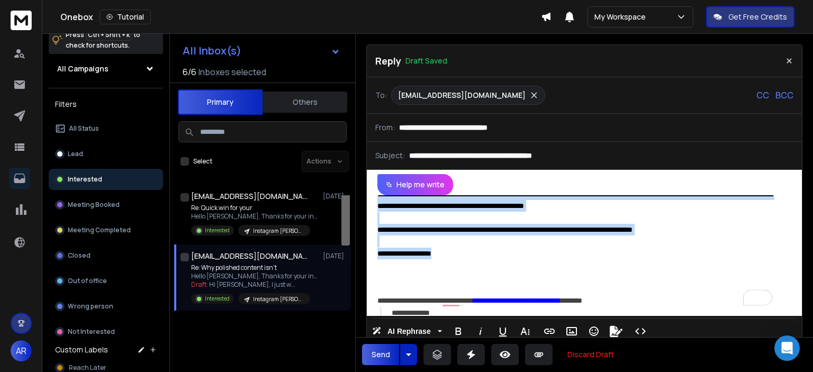
click at [557, 241] on div "To enrich screen reader interactions, please activate Accessibility in Grammarl…" at bounding box center [580, 242] width 404 height 12
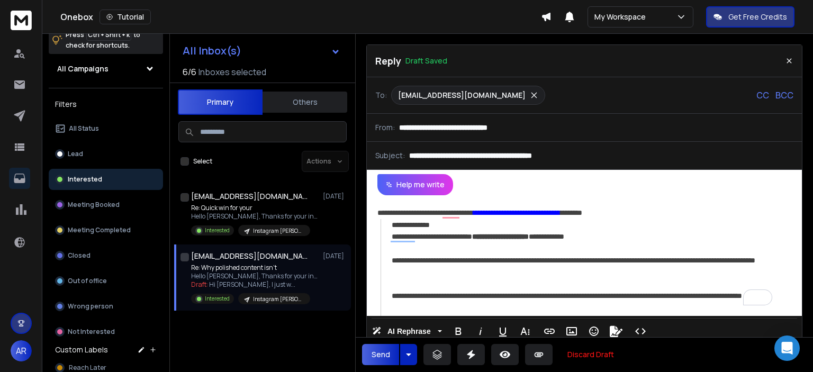
click at [416, 354] on button at bounding box center [408, 354] width 17 height 21
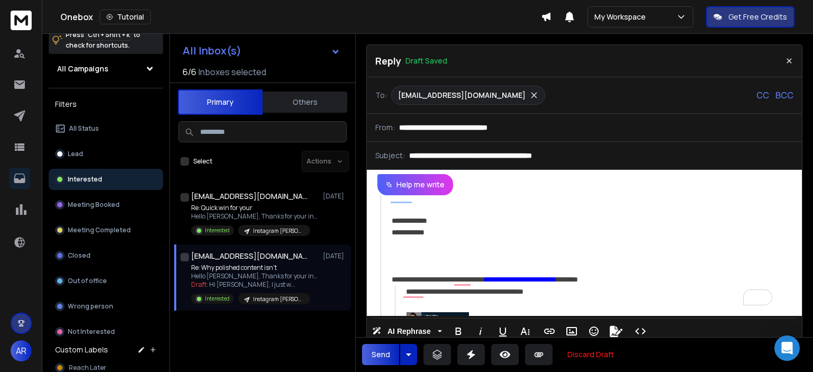
click at [409, 350] on icon "button" at bounding box center [408, 354] width 13 height 13
click at [407, 325] on p "Send Later" at bounding box center [399, 328] width 38 height 11
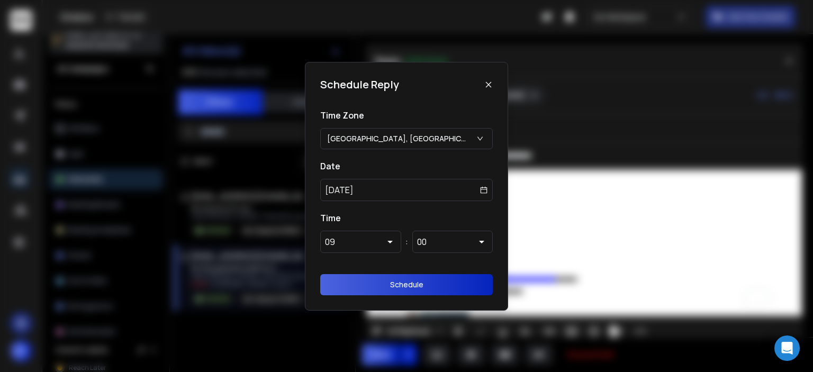
click at [379, 239] on div "09" at bounding box center [360, 242] width 81 height 22
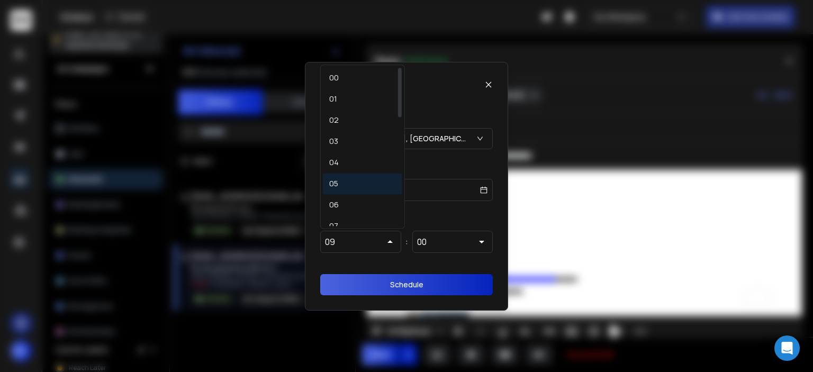
click at [368, 191] on div "05" at bounding box center [362, 183] width 79 height 21
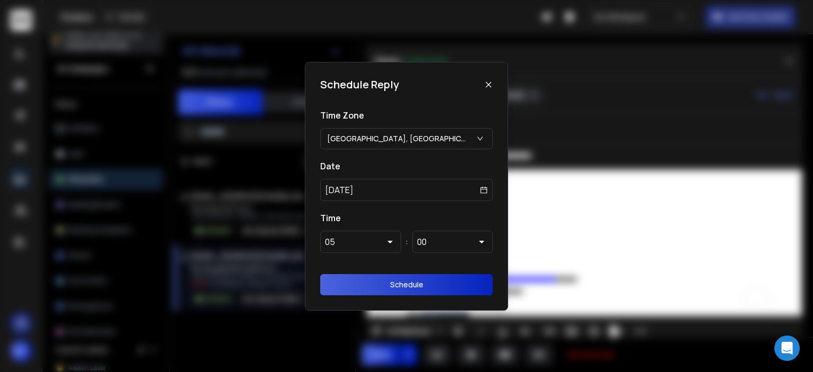
click at [425, 283] on div "Schedule" at bounding box center [406, 284] width 173 height 21
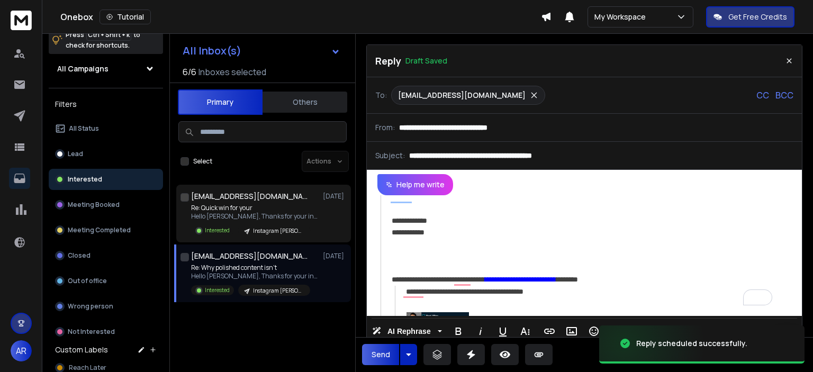
click at [290, 211] on p "Re: Quick win for your" at bounding box center [254, 208] width 127 height 8
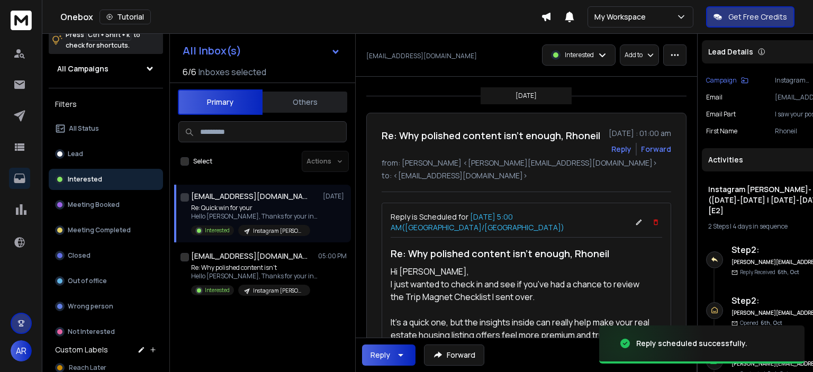
click at [405, 362] on icon "button" at bounding box center [401, 355] width 13 height 13
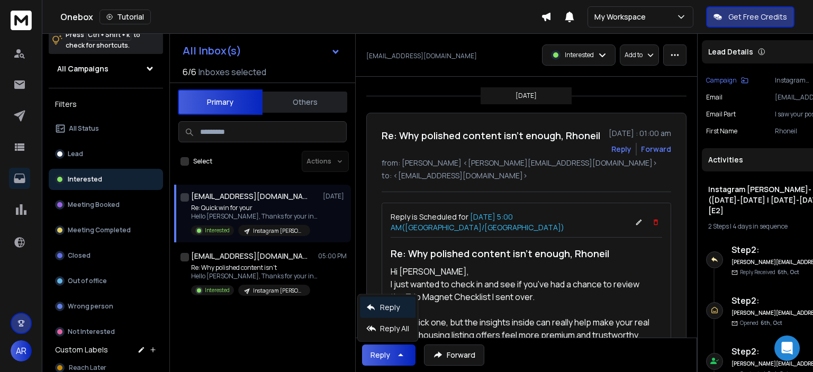
click at [388, 304] on p "Reply" at bounding box center [390, 307] width 20 height 11
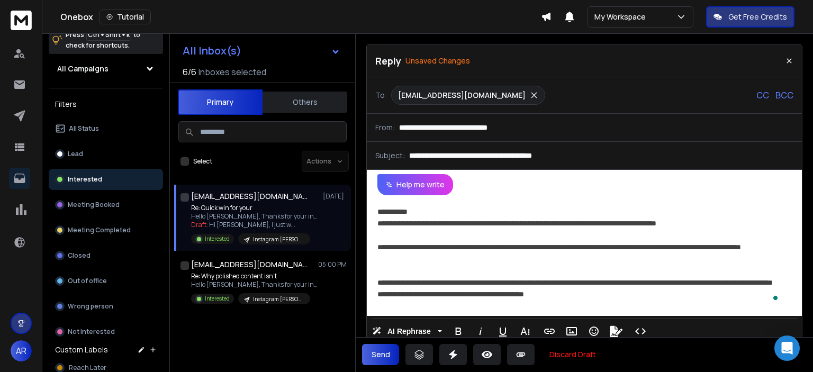
click at [405, 216] on div "**********" at bounding box center [580, 212] width 404 height 12
click at [405, 216] on div "**********" at bounding box center [575, 212] width 395 height 12
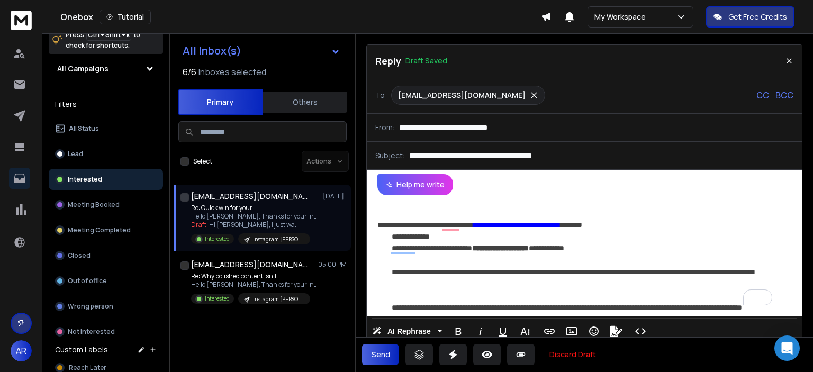
click at [236, 201] on h1 "[EMAIL_ADDRESS][DOMAIN_NAME]" at bounding box center [249, 196] width 117 height 11
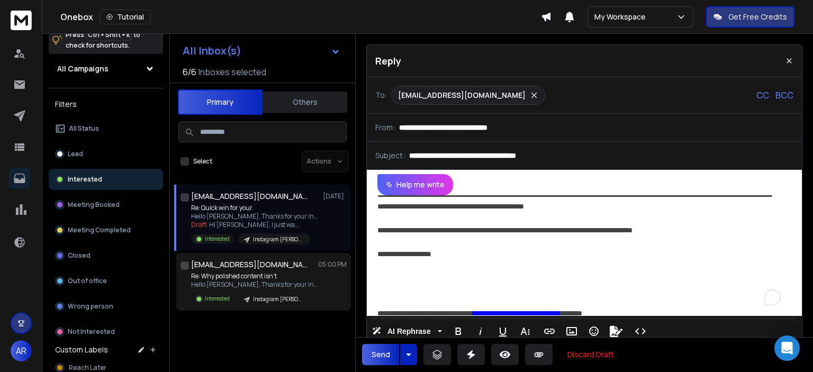
click at [237, 283] on p "Hello [PERSON_NAME], Thanks for your interest—your" at bounding box center [254, 285] width 127 height 8
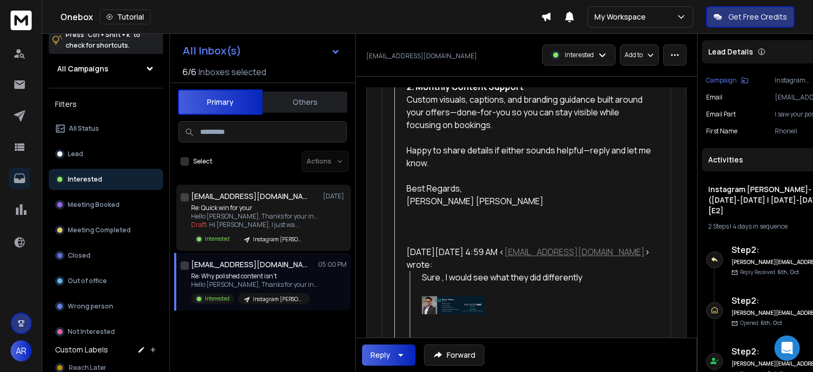
click at [232, 213] on p "Hello [PERSON_NAME], Thanks for your interest—your" at bounding box center [254, 216] width 127 height 8
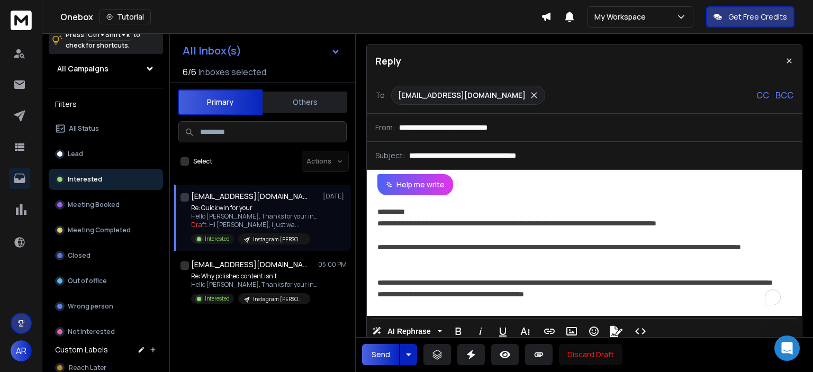
click at [611, 357] on button "Discard Draft" at bounding box center [591, 354] width 64 height 21
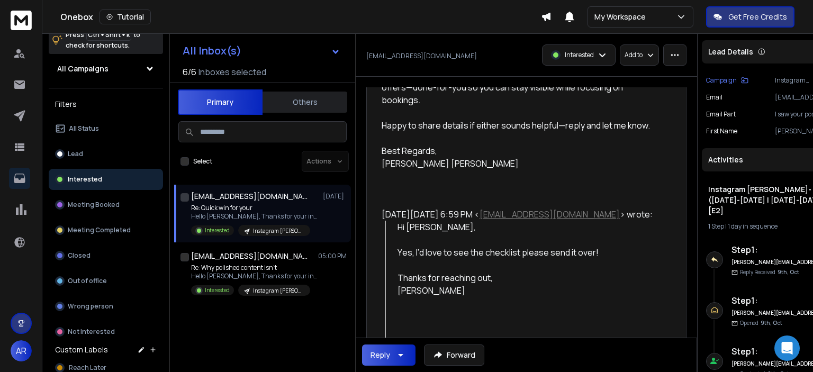
click at [399, 351] on icon "button" at bounding box center [401, 355] width 13 height 13
click at [399, 305] on p "Reply" at bounding box center [383, 307] width 38 height 15
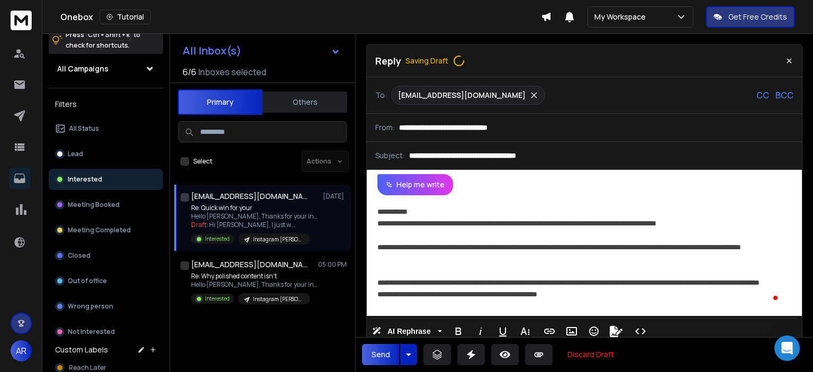
click at [394, 213] on div "**********" at bounding box center [575, 212] width 395 height 12
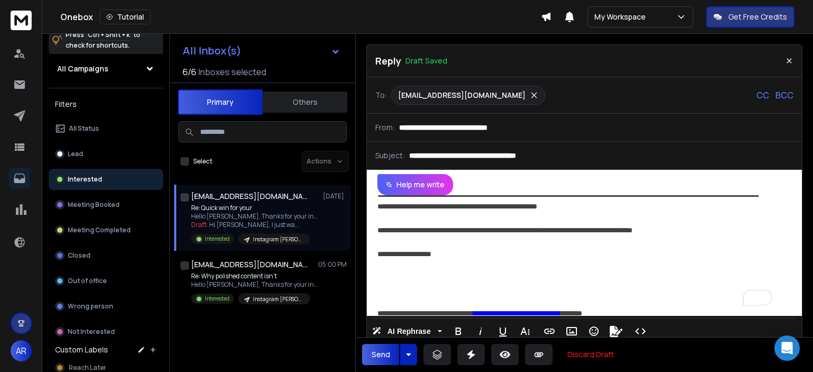
click at [407, 356] on icon "button" at bounding box center [408, 354] width 13 height 13
click at [405, 328] on p "Send Later" at bounding box center [399, 328] width 38 height 11
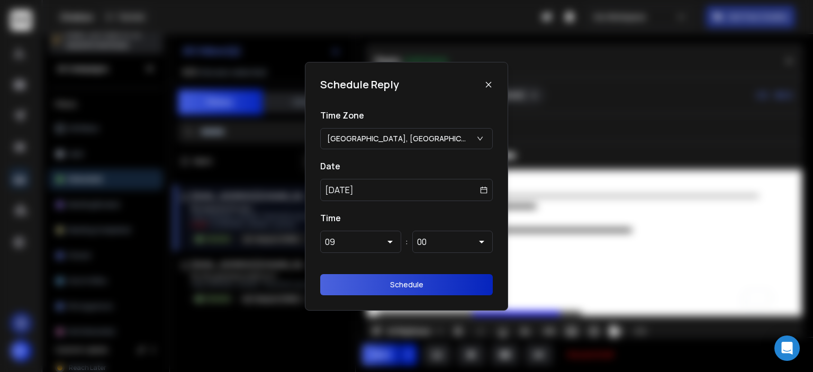
click at [359, 226] on div "Time 09 : 00" at bounding box center [406, 232] width 173 height 41
click at [359, 234] on div "09" at bounding box center [360, 242] width 81 height 22
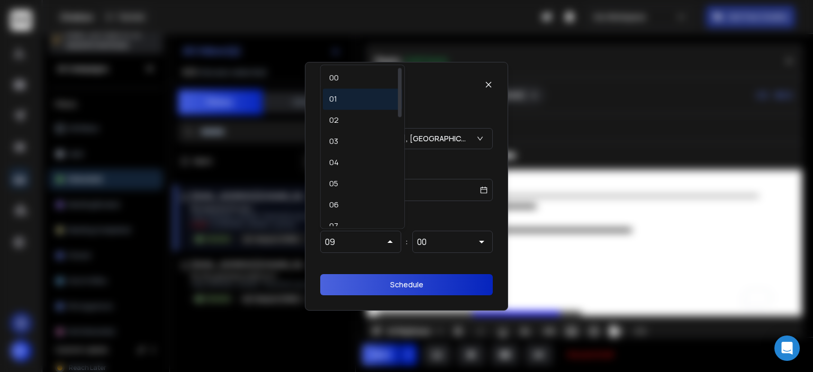
click at [353, 99] on div "01" at bounding box center [362, 98] width 79 height 21
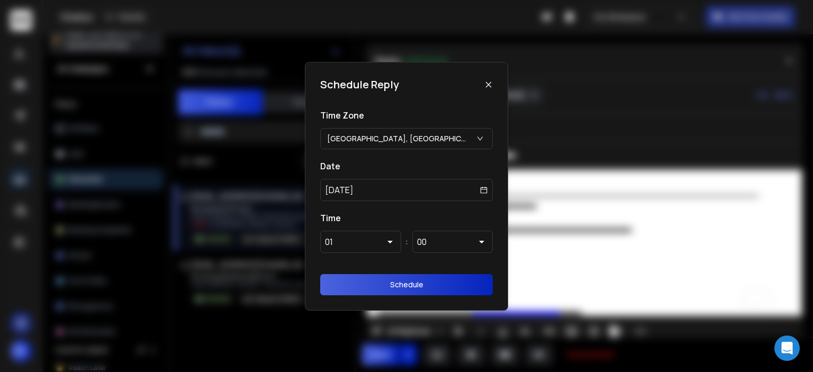
click at [398, 288] on div "Schedule" at bounding box center [406, 284] width 173 height 21
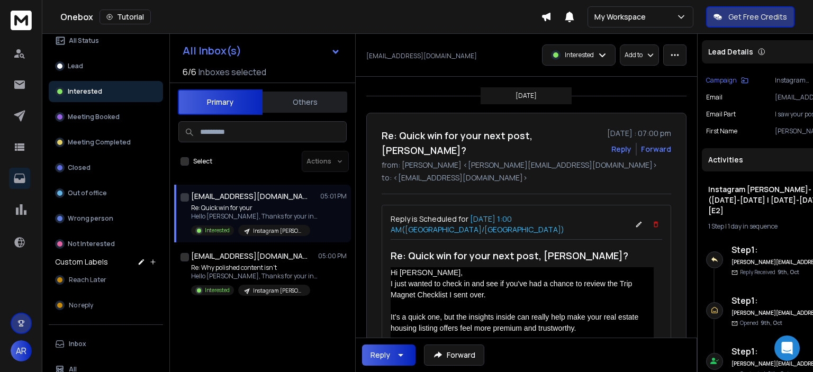
click at [97, 296] on button "No reply" at bounding box center [106, 305] width 114 height 21
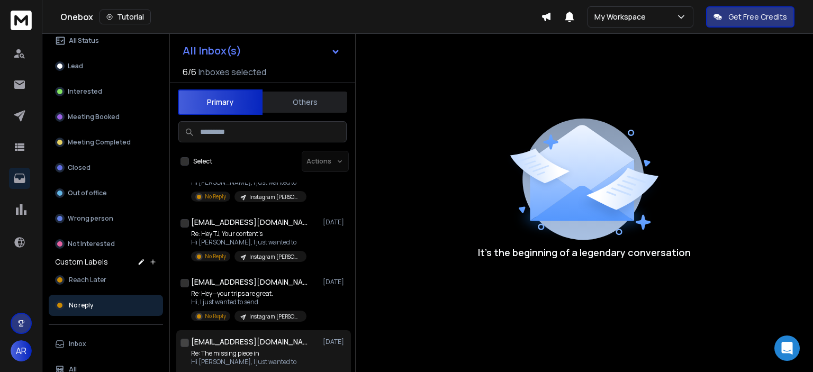
click at [292, 335] on div "[EMAIL_ADDRESS][DOMAIN_NAME] [DATE] Re: The missing piece in Hi [PERSON_NAME], …" at bounding box center [263, 359] width 175 height 58
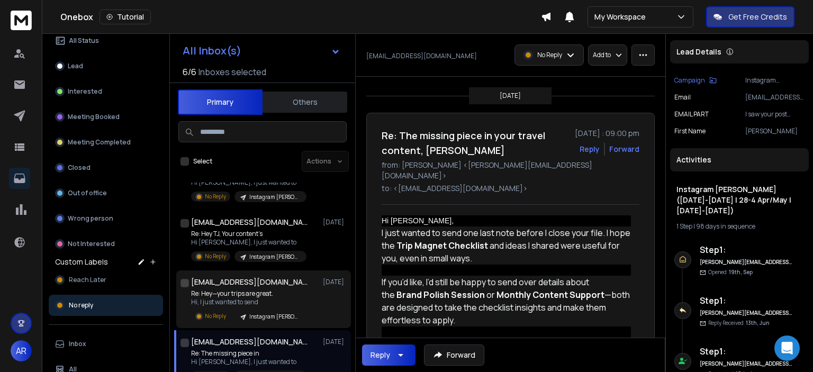
click at [290, 295] on p "Re: Hey—your trips are great." at bounding box center [248, 294] width 115 height 8
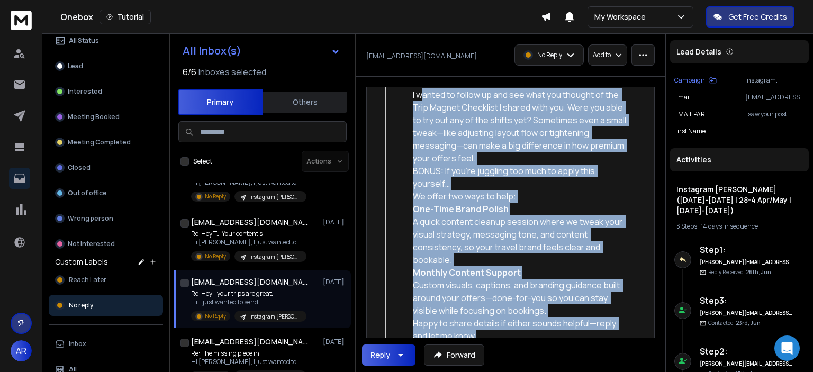
scroll to position [525, 0]
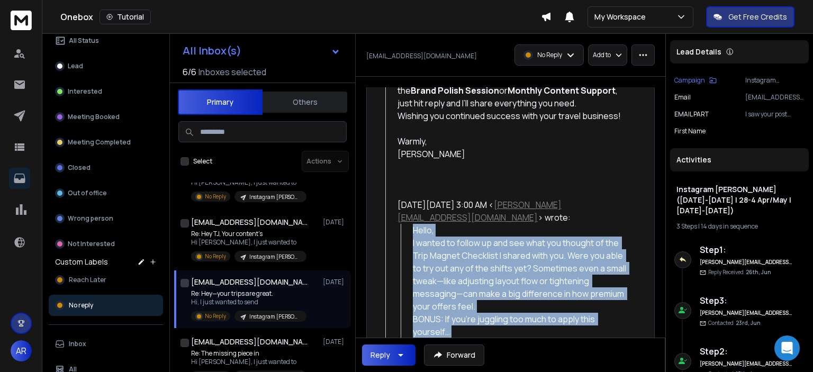
drag, startPoint x: 472, startPoint y: 231, endPoint x: 407, endPoint y: 199, distance: 73.4
copy div "Hello, I wanted to follow up and see what you thought of the Trip Magnet Checkl…"
click at [90, 91] on p "Interested" at bounding box center [85, 91] width 34 height 8
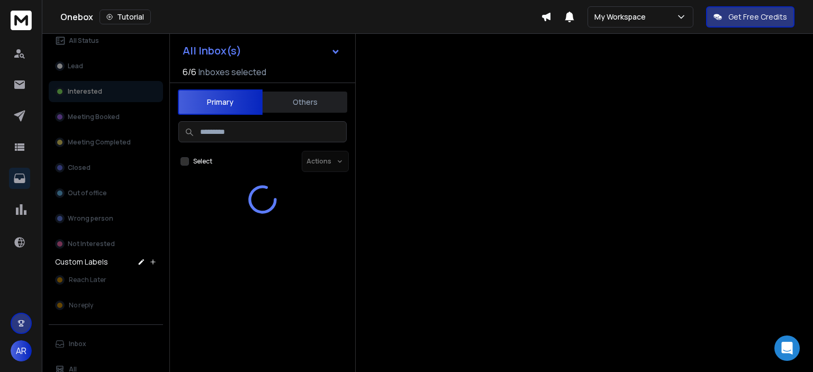
scroll to position [0, 0]
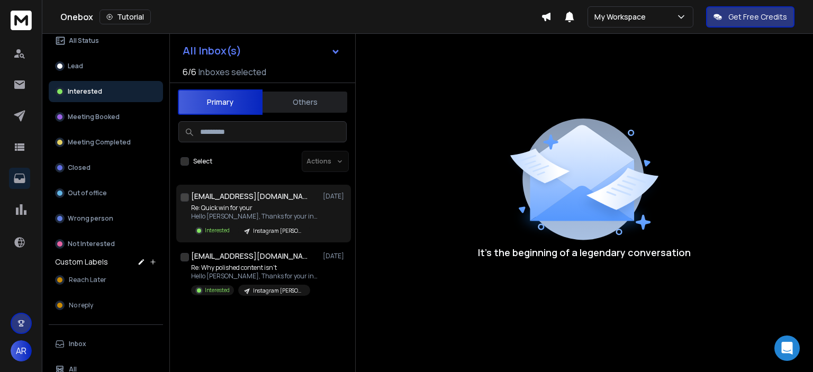
click at [240, 196] on h1 "[EMAIL_ADDRESS][DOMAIN_NAME]" at bounding box center [249, 196] width 117 height 11
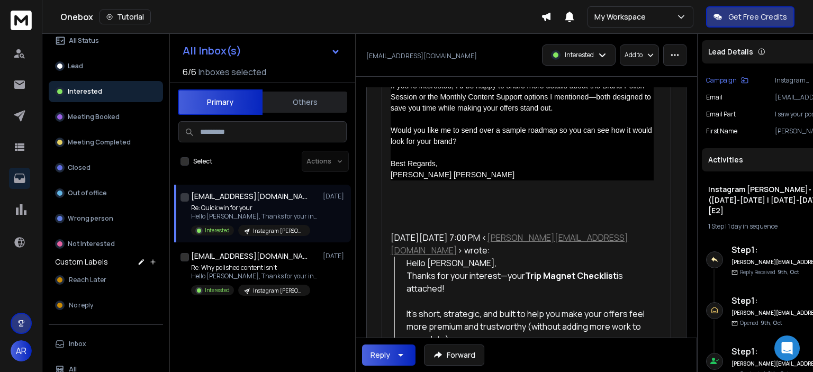
scroll to position [618, 0]
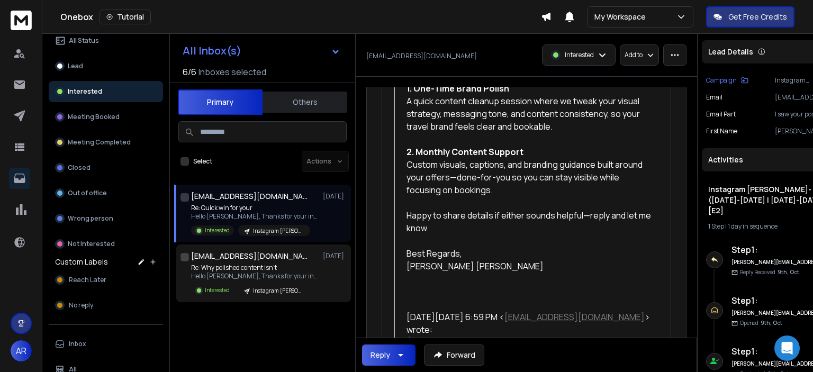
click at [305, 265] on p "Re: Why polished content isn’t" at bounding box center [254, 268] width 127 height 8
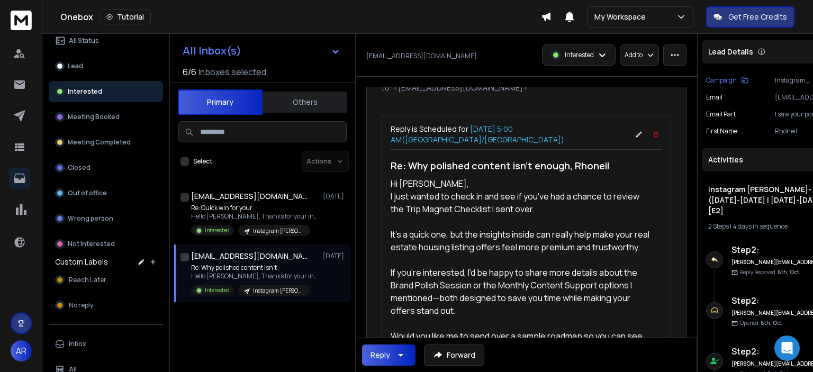
scroll to position [0, 0]
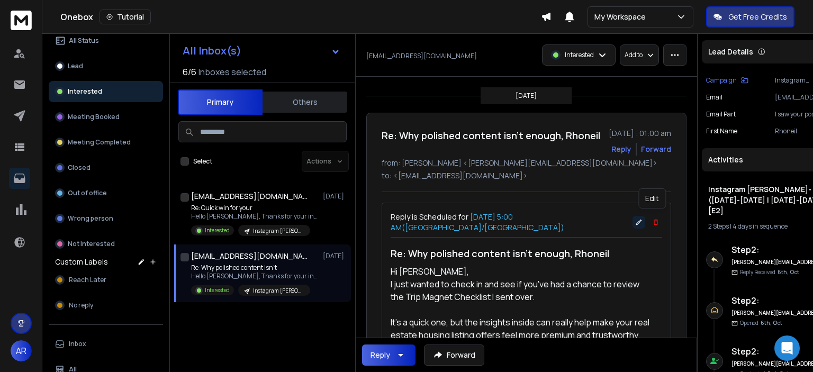
click at [646, 216] on button at bounding box center [639, 222] width 13 height 13
click at [660, 221] on icon at bounding box center [655, 222] width 7 height 7
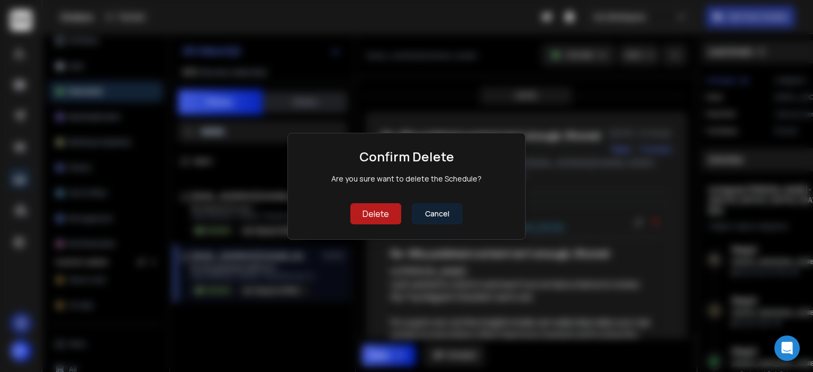
click at [372, 221] on button "Delete" at bounding box center [376, 213] width 51 height 21
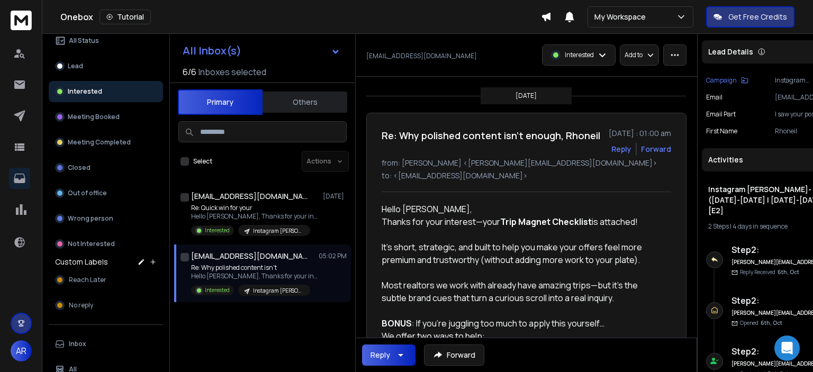
click at [375, 360] on div "Reply" at bounding box center [381, 355] width 20 height 11
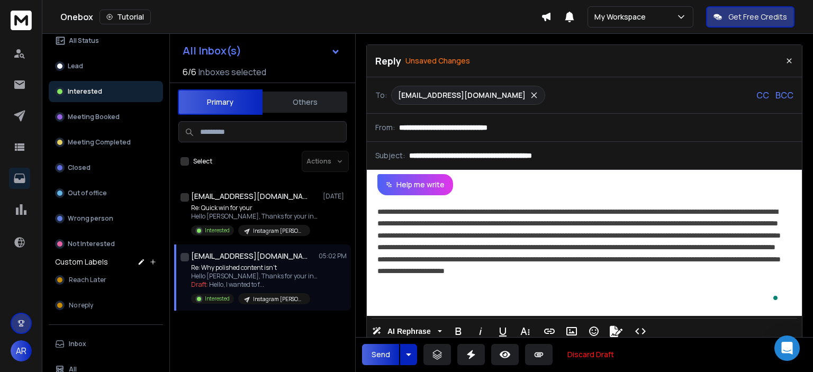
click at [398, 212] on div "**********" at bounding box center [580, 247] width 404 height 83
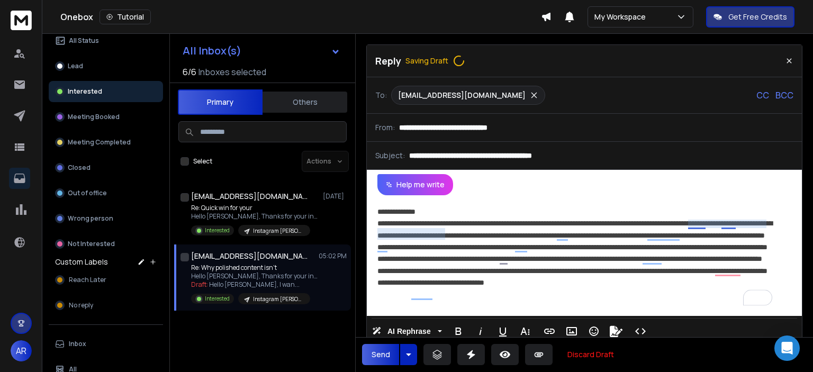
click at [691, 226] on div "**********" at bounding box center [575, 259] width 395 height 83
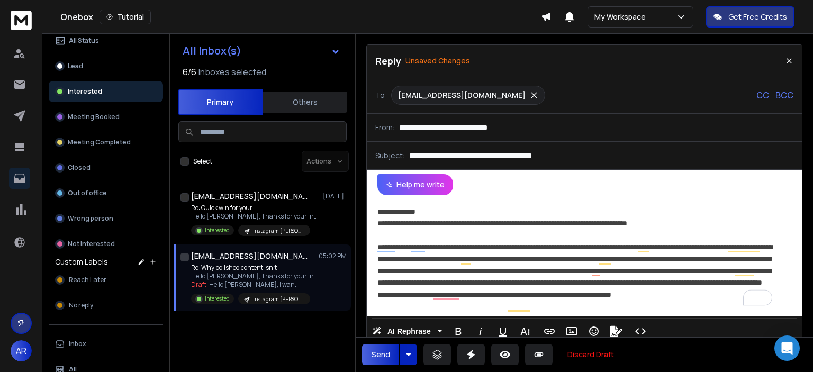
scroll to position [88, 0]
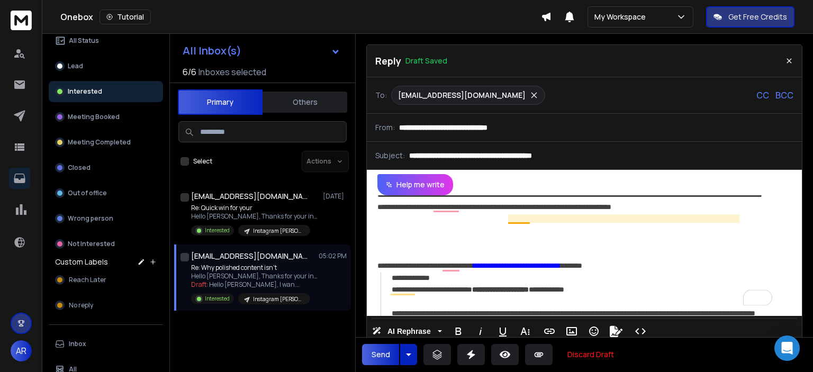
click at [511, 221] on div "**********" at bounding box center [575, 189] width 395 height 71
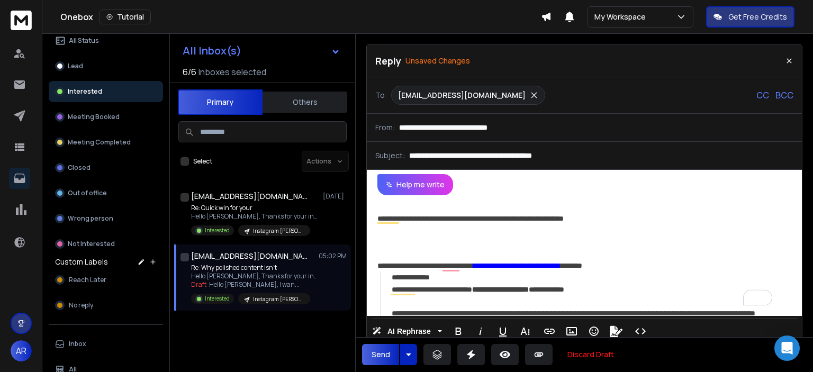
scroll to position [23, 0]
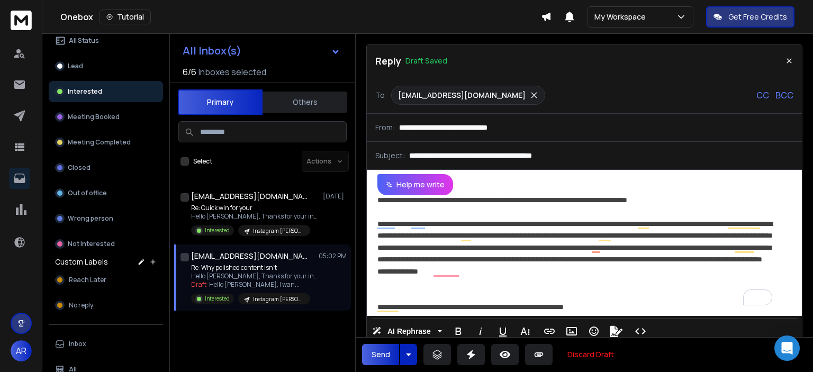
click at [616, 232] on div "**********" at bounding box center [575, 253] width 395 height 71
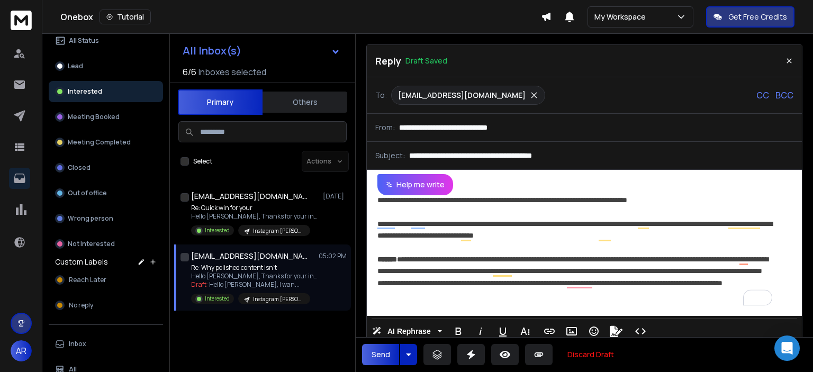
click at [576, 256] on div "**********" at bounding box center [575, 278] width 395 height 48
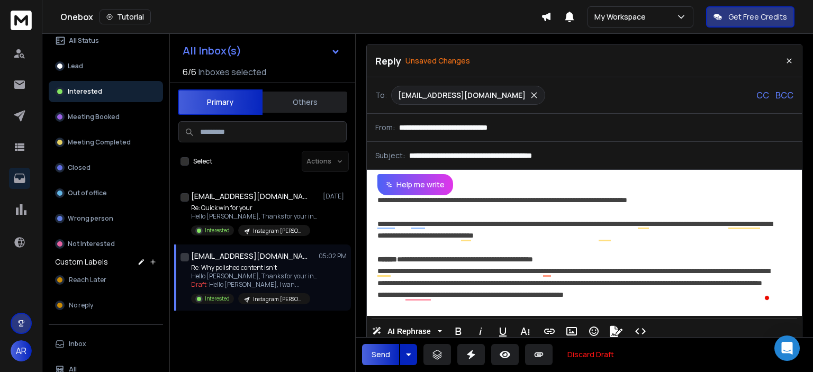
click at [468, 273] on div "**********" at bounding box center [575, 289] width 395 height 48
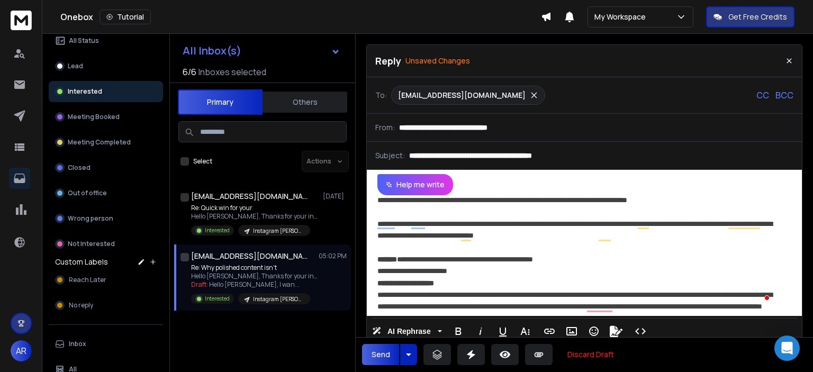
scroll to position [112, 0]
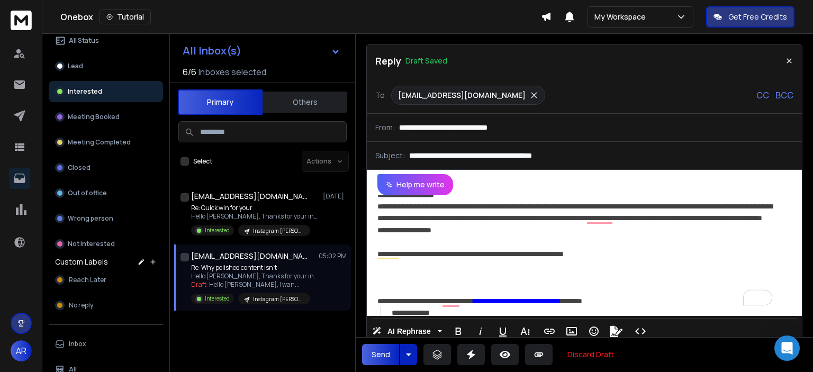
click at [505, 217] on div "**********" at bounding box center [575, 218] width 395 height 35
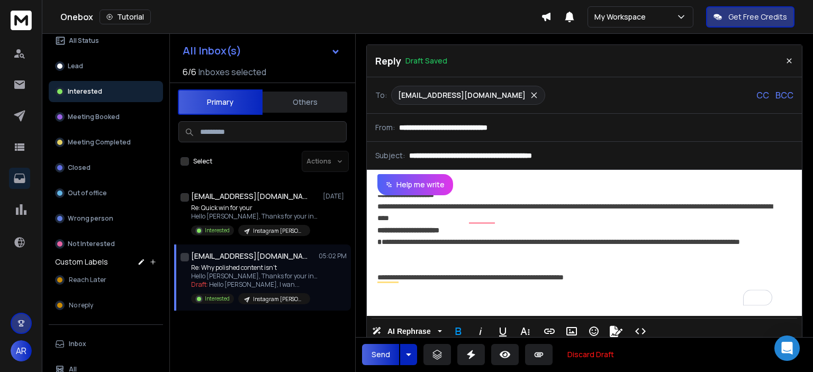
click at [531, 217] on div "**********" at bounding box center [575, 213] width 395 height 24
click at [474, 251] on div "**********" at bounding box center [575, 248] width 395 height 24
click at [631, 275] on div "**********" at bounding box center [575, 278] width 395 height 12
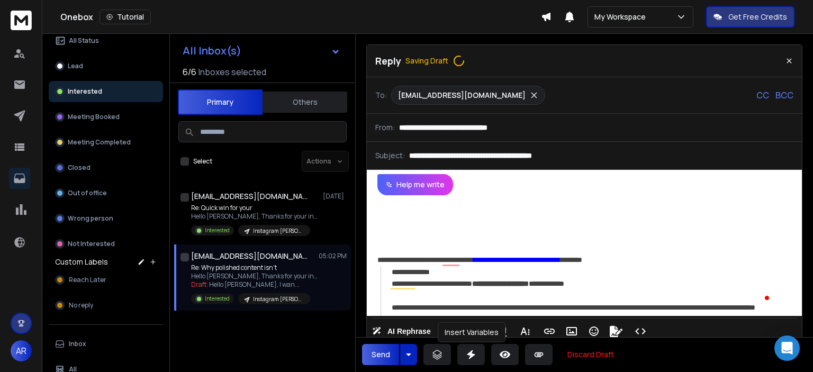
click at [472, 353] on icon at bounding box center [471, 355] width 11 height 11
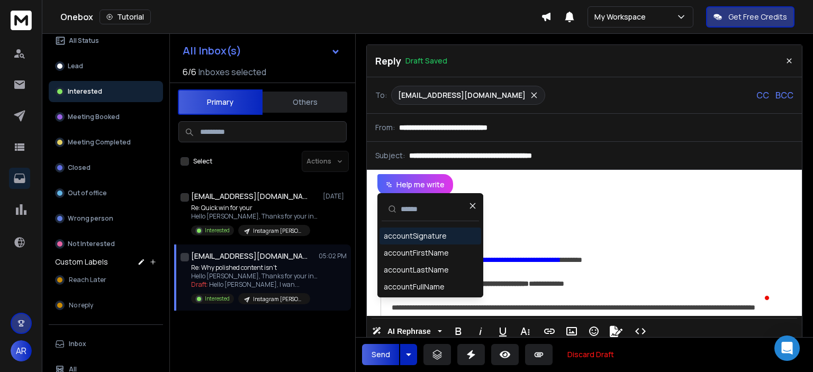
click at [441, 237] on div "accountSignature" at bounding box center [415, 236] width 63 height 11
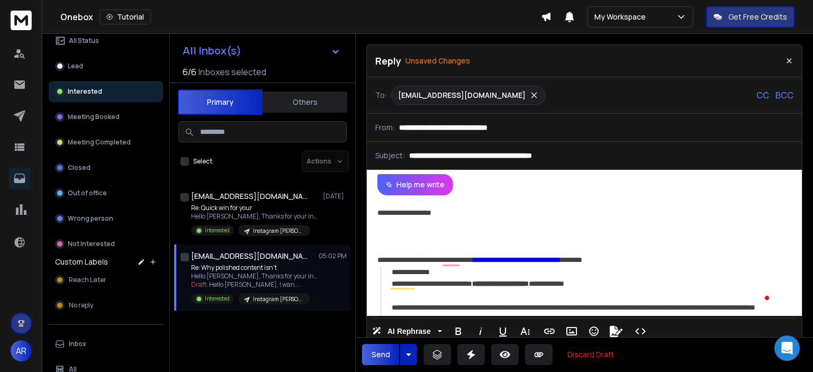
click at [485, 232] on div "To enrich screen reader interactions, please activate Accessibility in Grammarl…" at bounding box center [580, 237] width 404 height 12
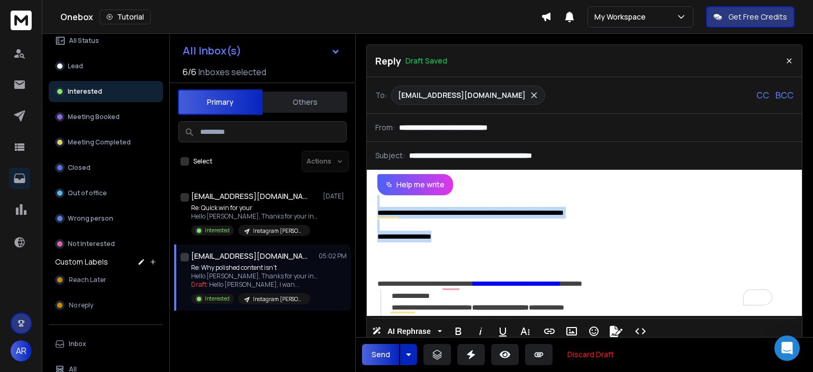
scroll to position [0, 0]
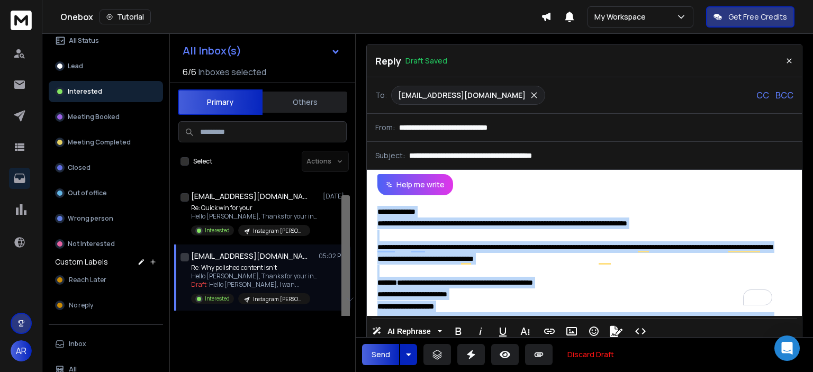
drag, startPoint x: 472, startPoint y: 240, endPoint x: 331, endPoint y: 134, distance: 176.3
click at [331, 134] on div "**********" at bounding box center [491, 220] width 644 height 372
copy div "**********"
click at [413, 349] on icon "button" at bounding box center [408, 354] width 13 height 13
click at [413, 332] on p "Send Later" at bounding box center [399, 328] width 38 height 11
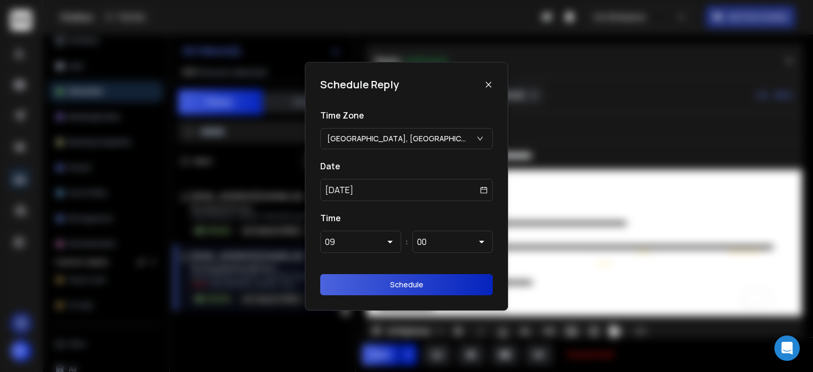
click at [369, 231] on div "09" at bounding box center [360, 242] width 81 height 22
click at [371, 234] on div "09" at bounding box center [360, 242] width 81 height 22
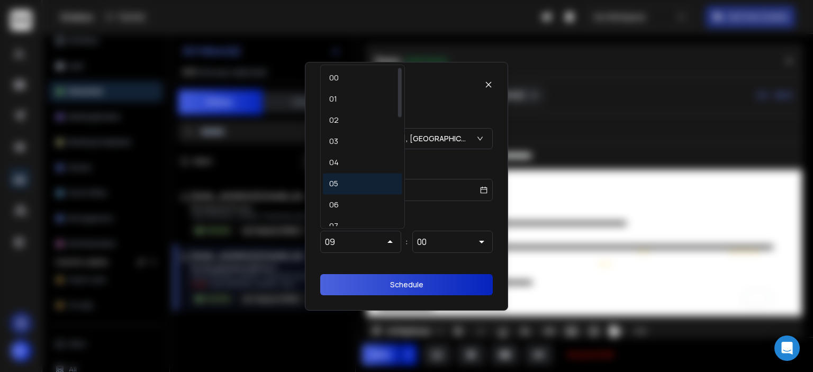
click at [368, 187] on div "05" at bounding box center [362, 183] width 79 height 21
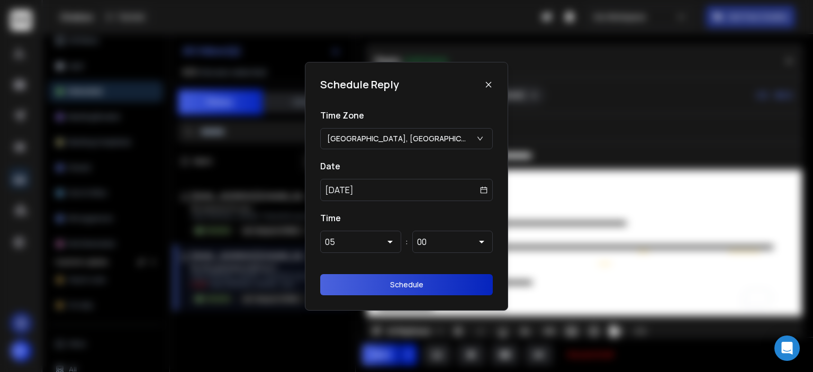
click at [409, 290] on div "Schedule" at bounding box center [406, 284] width 173 height 21
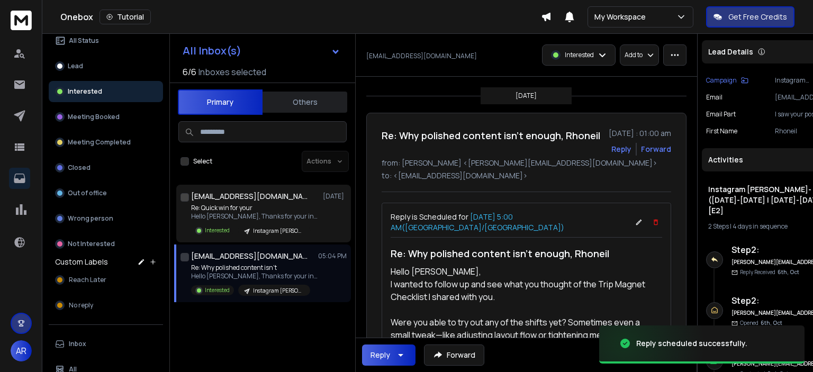
click at [281, 197] on h1 "[EMAIL_ADDRESS][DOMAIN_NAME]" at bounding box center [249, 196] width 117 height 11
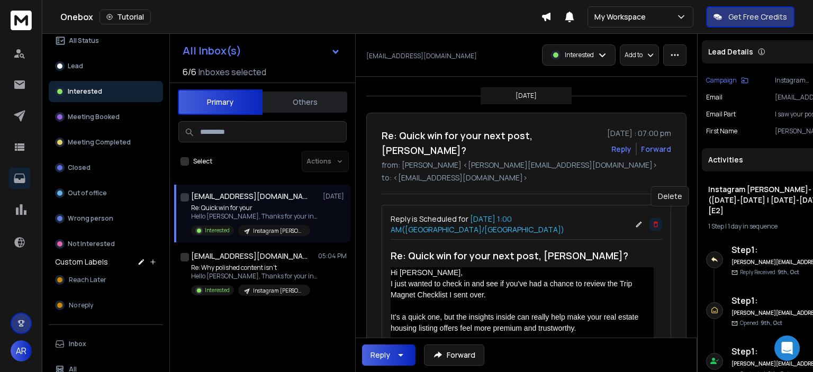
click at [660, 221] on icon at bounding box center [655, 224] width 7 height 7
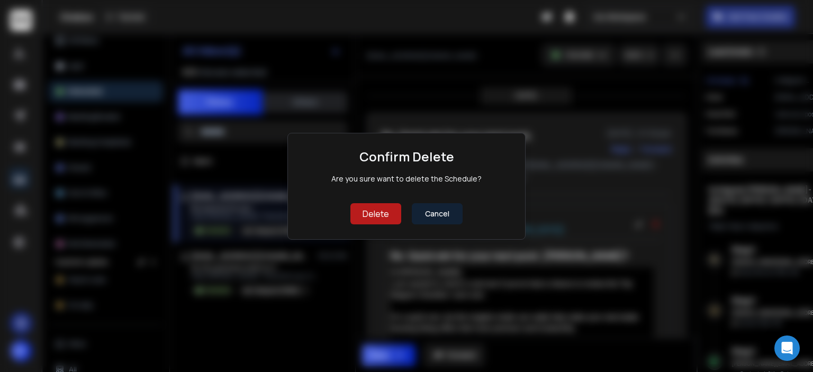
click at [370, 216] on button "Delete" at bounding box center [376, 213] width 51 height 21
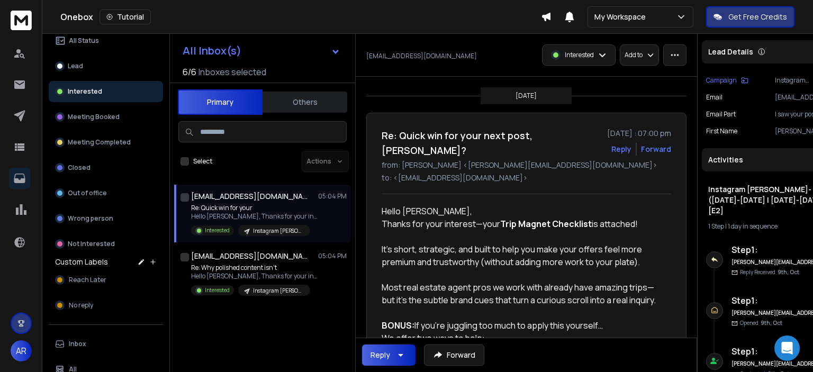
click at [331, 208] on div "Re: Quick win for your Hello [PERSON_NAME], Thanks for your interest—your Inter…" at bounding box center [269, 220] width 156 height 32
click at [390, 356] on div "Reply" at bounding box center [389, 355] width 37 height 13
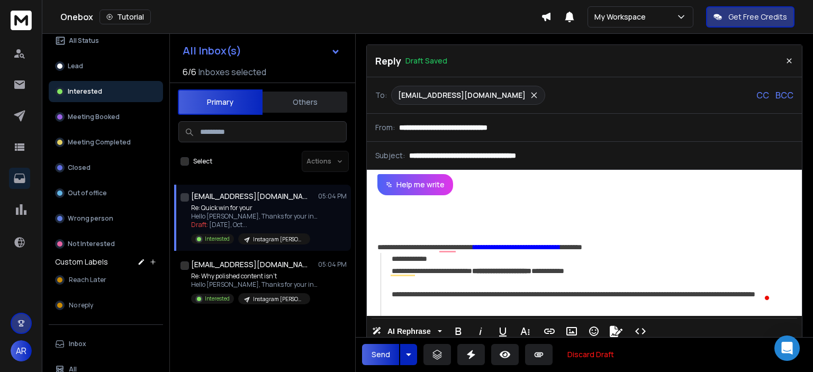
paste div "To enrich screen reader interactions, please activate Accessibility in Grammarl…"
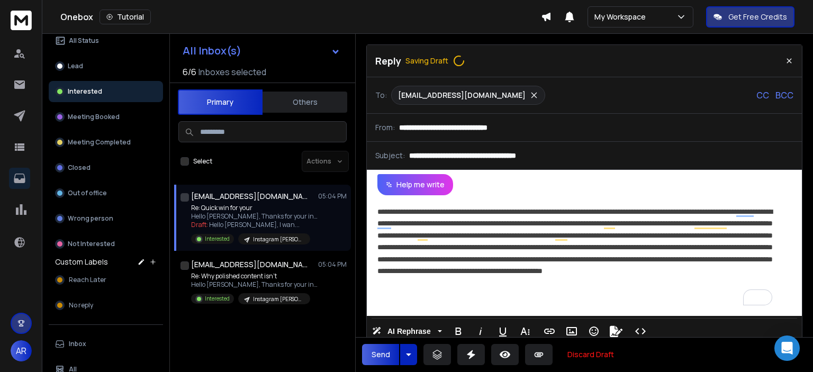
click at [405, 211] on div "**********" at bounding box center [575, 247] width 395 height 83
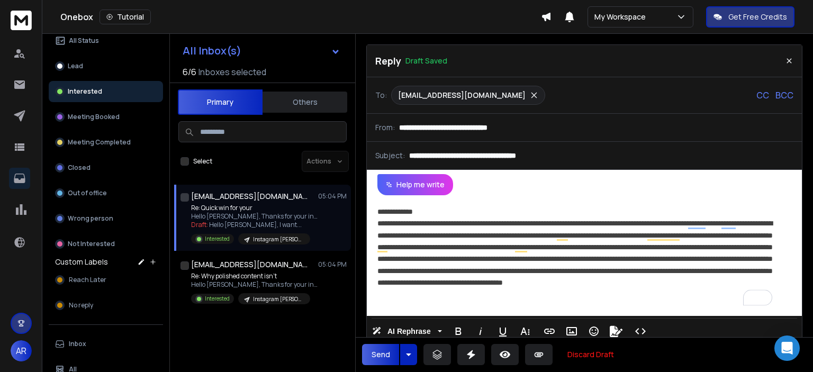
click at [407, 296] on div "**********" at bounding box center [575, 259] width 395 height 83
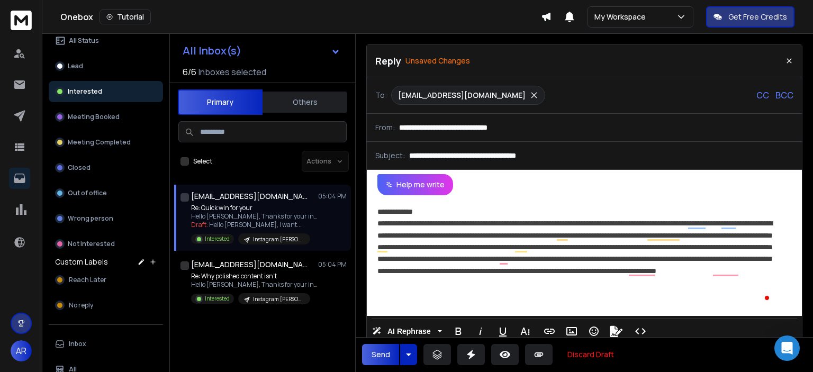
scroll to position [88, 0]
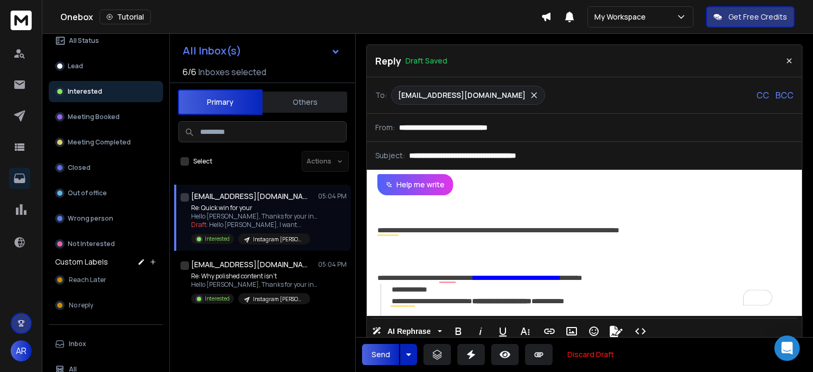
click at [611, 227] on div "**********" at bounding box center [575, 231] width 395 height 12
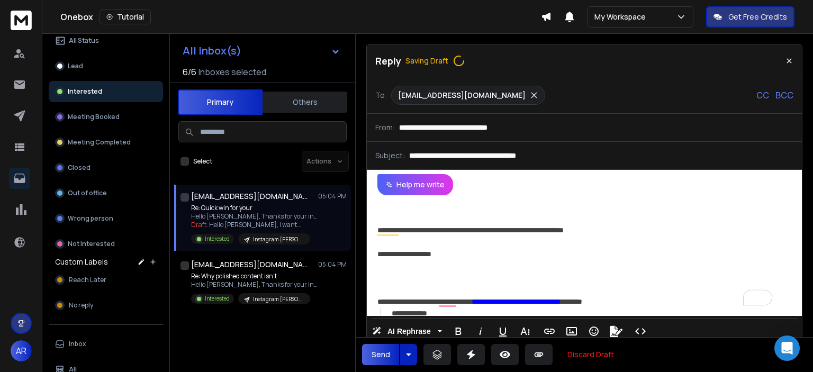
scroll to position [0, 0]
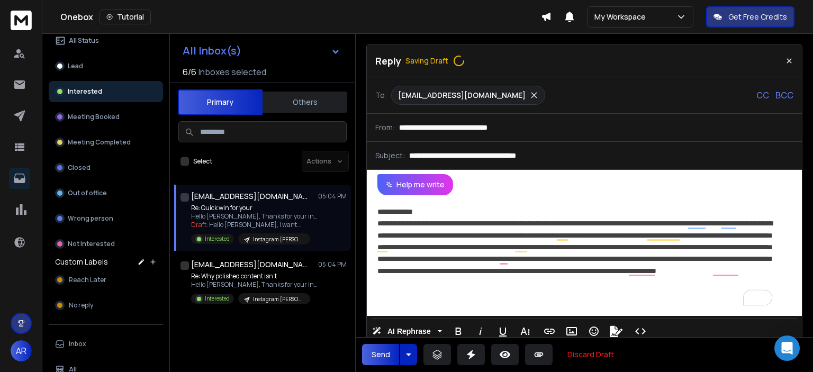
click at [533, 245] on div "**********" at bounding box center [575, 259] width 395 height 83
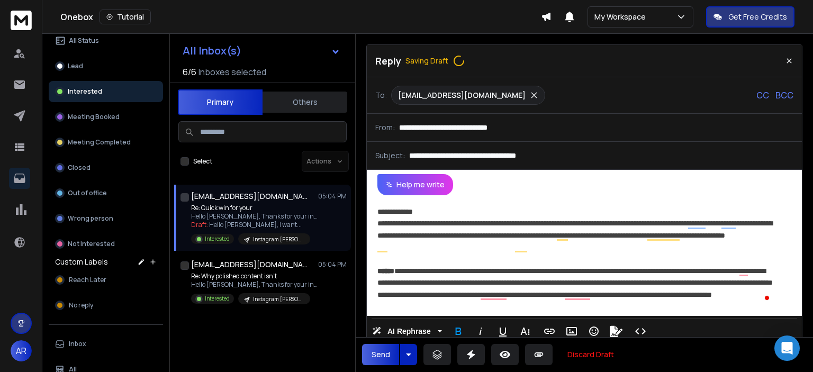
click at [688, 218] on div "**********" at bounding box center [575, 235] width 395 height 35
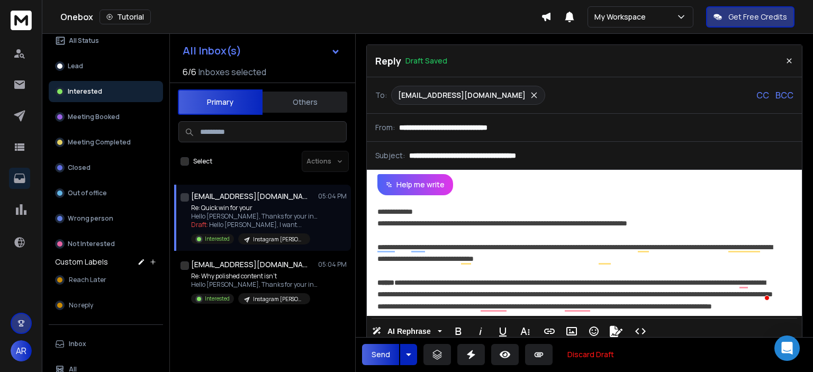
click at [576, 285] on div "**********" at bounding box center [575, 301] width 395 height 48
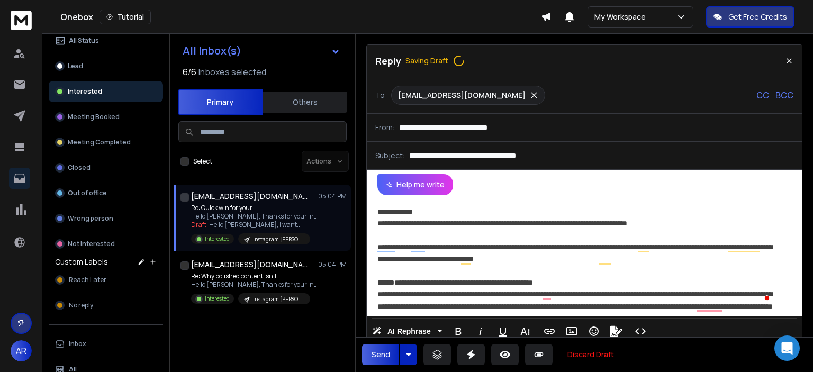
click at [466, 296] on div "**********" at bounding box center [575, 313] width 395 height 48
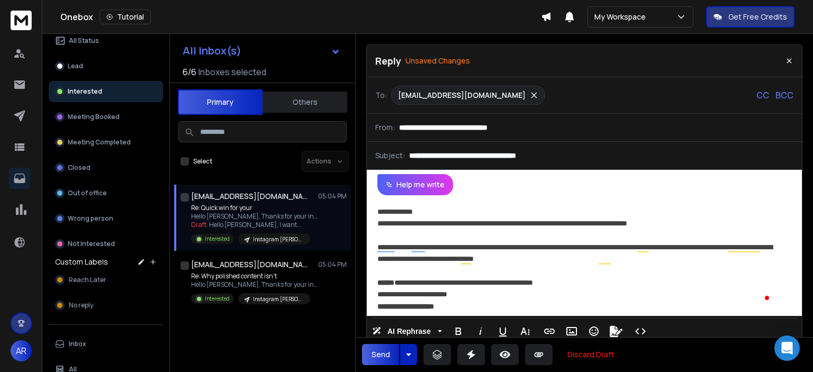
scroll to position [88, 0]
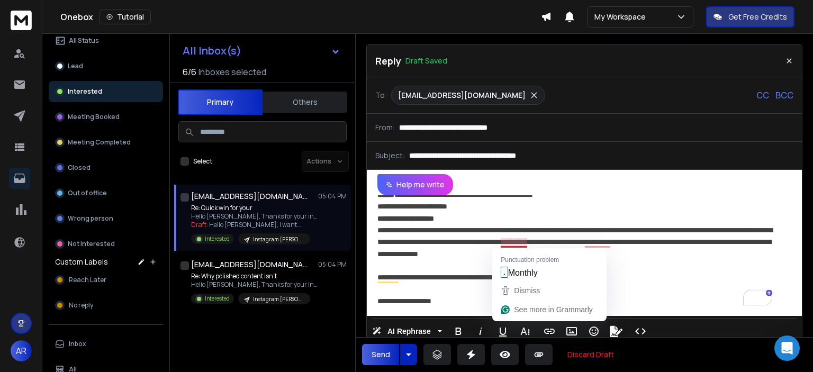
click at [502, 240] on div "**********" at bounding box center [575, 242] width 395 height 35
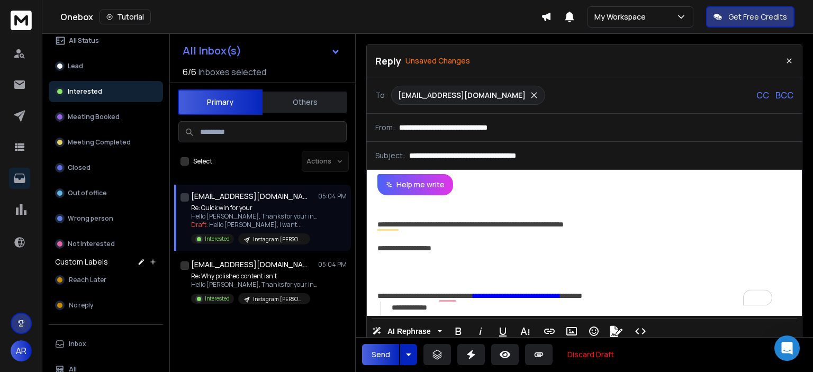
scroll to position [0, 0]
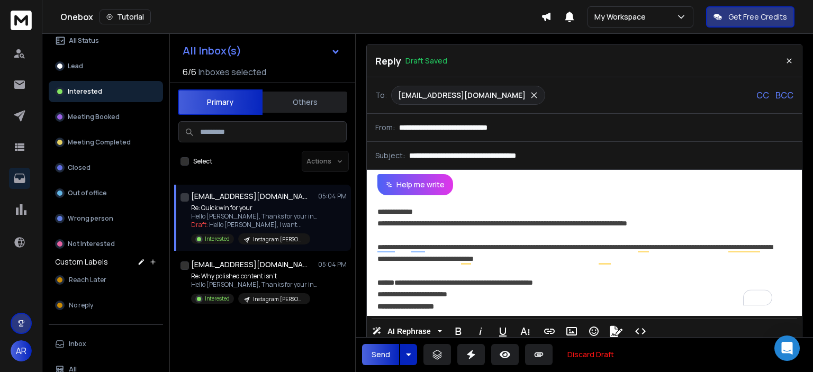
click at [405, 356] on icon "button" at bounding box center [408, 354] width 13 height 13
click at [407, 332] on p "Send Later" at bounding box center [399, 328] width 38 height 11
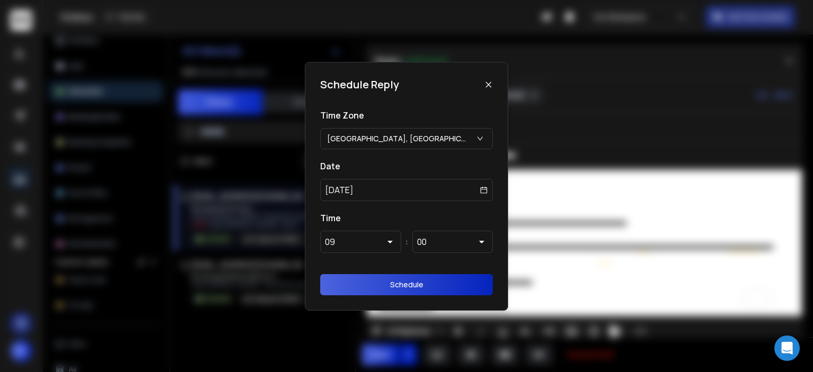
click at [385, 231] on div "09" at bounding box center [360, 242] width 81 height 22
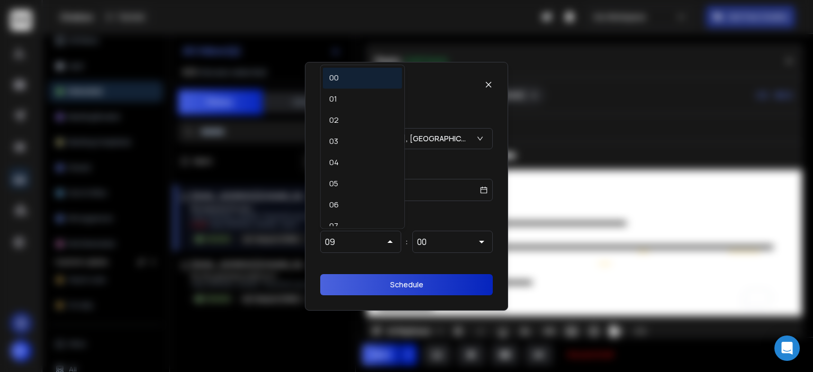
click at [385, 241] on icon at bounding box center [390, 242] width 13 height 13
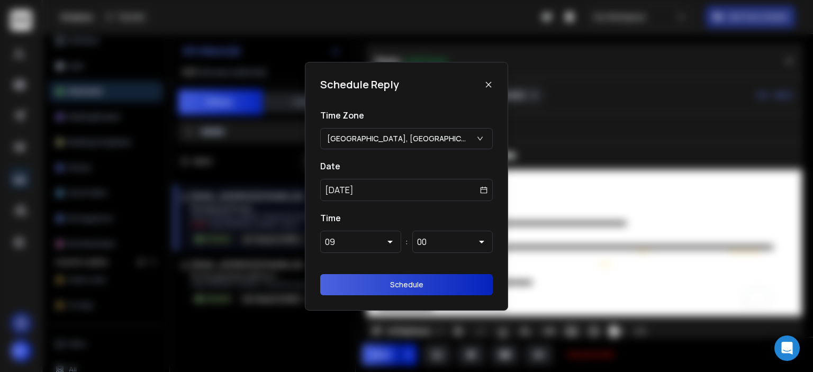
click at [385, 241] on icon at bounding box center [390, 242] width 13 height 13
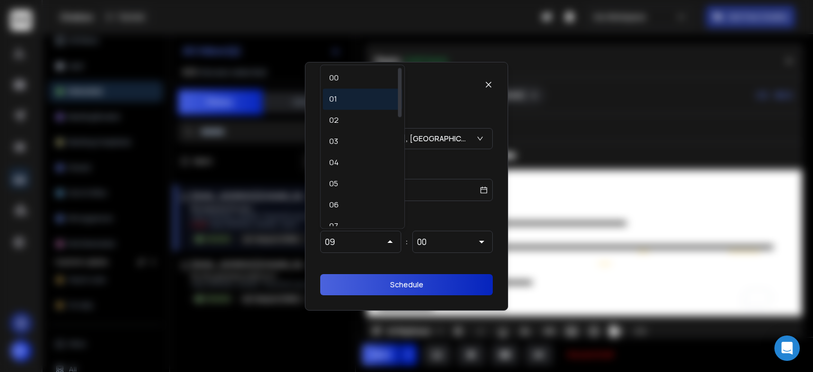
click at [355, 104] on div "01" at bounding box center [362, 98] width 79 height 21
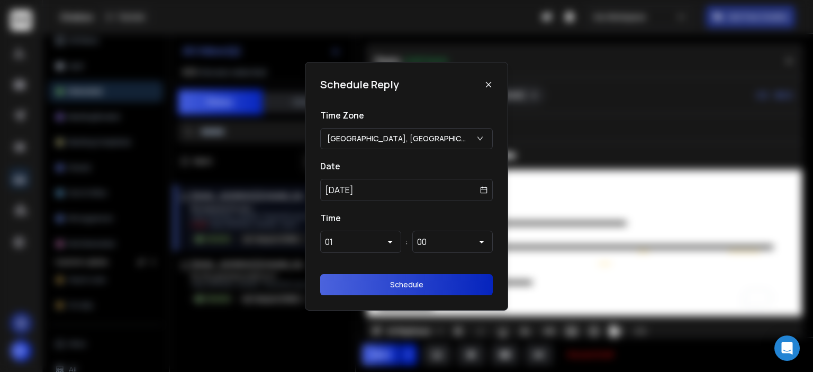
click at [418, 284] on div "Schedule" at bounding box center [406, 284] width 173 height 21
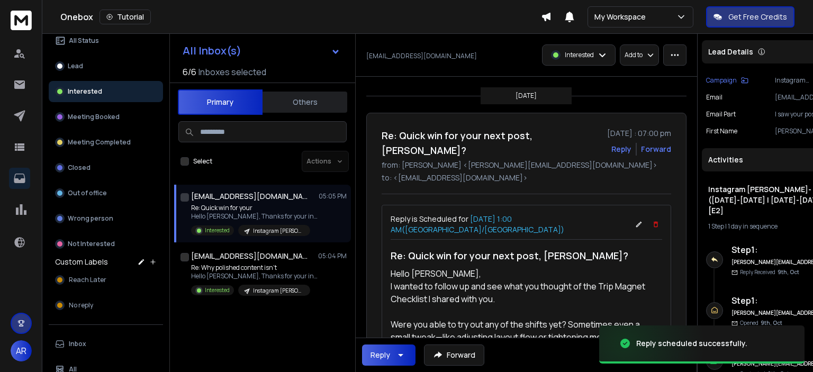
scroll to position [88, 0]
